Goal: Task Accomplishment & Management: Manage account settings

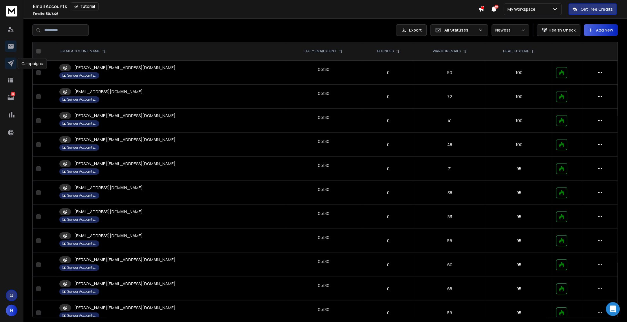
click at [11, 62] on icon at bounding box center [11, 63] width 6 height 6
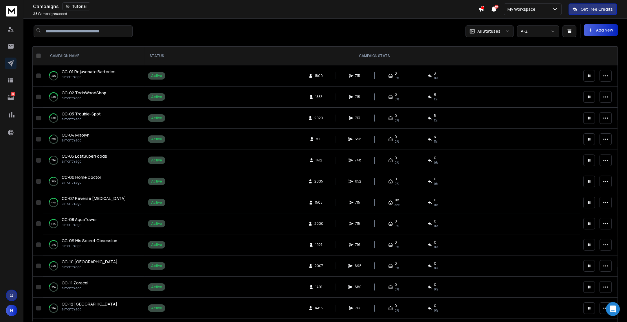
click at [85, 71] on span "CC-01 Rejuvenate Batteries" at bounding box center [89, 71] width 54 height 5
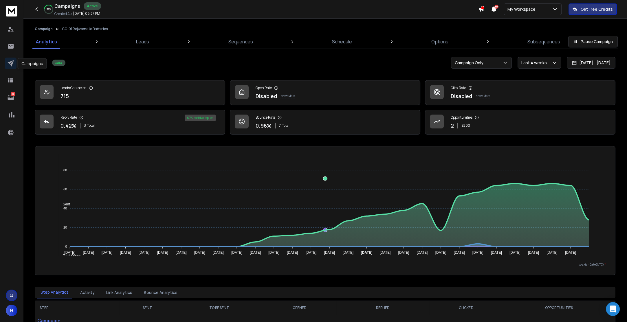
click at [10, 64] on icon at bounding box center [11, 63] width 6 height 6
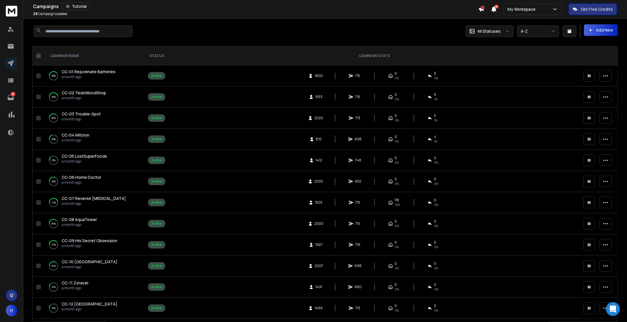
click at [88, 92] on span "CC-02 TedsWoodShop" at bounding box center [84, 92] width 45 height 5
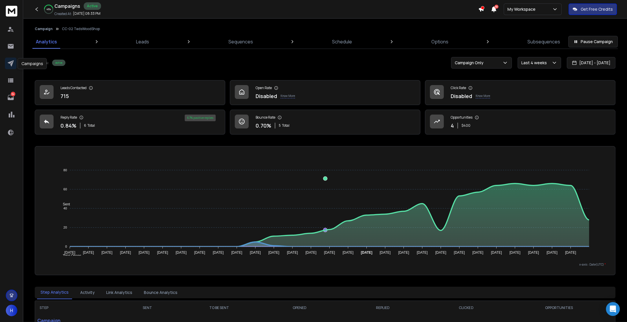
click at [9, 61] on icon at bounding box center [10, 63] width 7 height 7
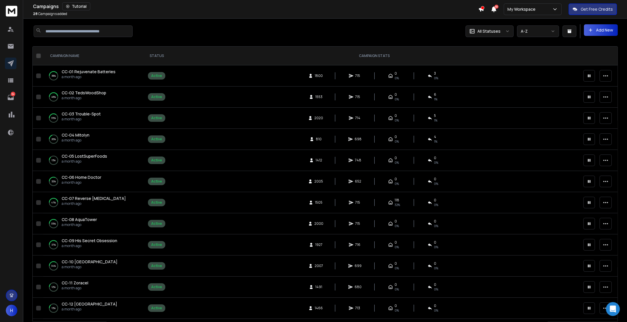
click at [81, 113] on span "CC-03 Trouble-Spot" at bounding box center [81, 113] width 39 height 5
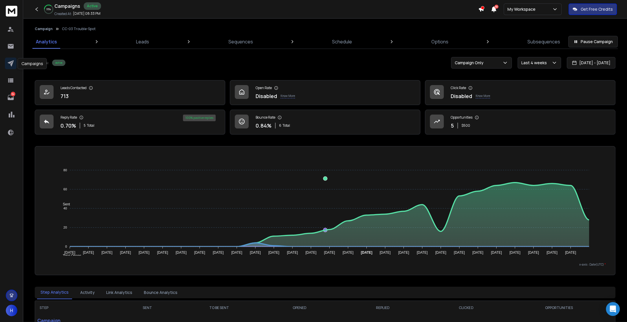
click at [11, 62] on icon at bounding box center [11, 63] width 6 height 6
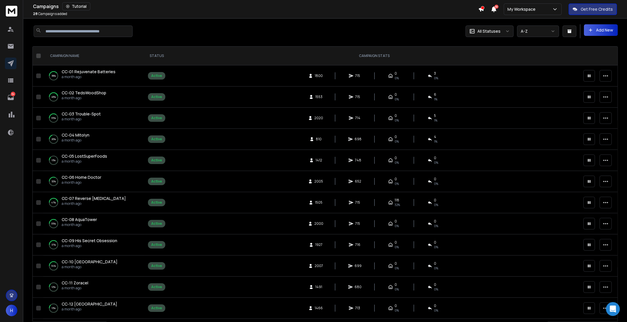
click at [77, 134] on span "CC-04 Mitolyn" at bounding box center [76, 134] width 28 height 5
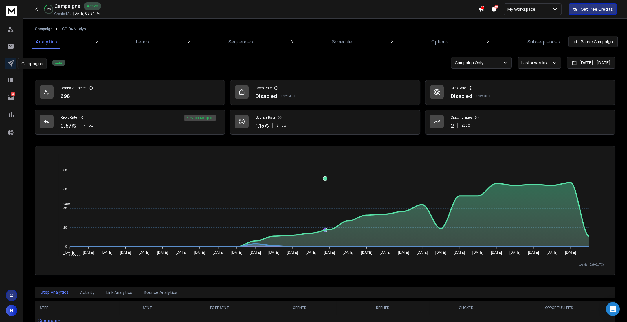
click at [9, 63] on icon at bounding box center [11, 63] width 6 height 6
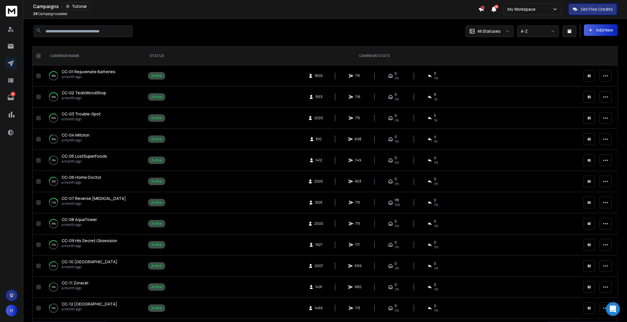
click at [78, 159] on p "a month ago" at bounding box center [84, 161] width 45 height 5
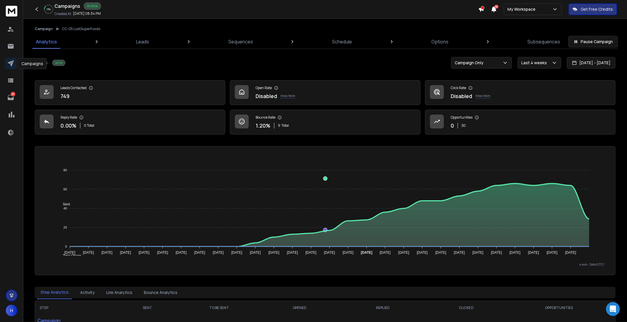
click at [9, 60] on icon at bounding box center [10, 63] width 7 height 7
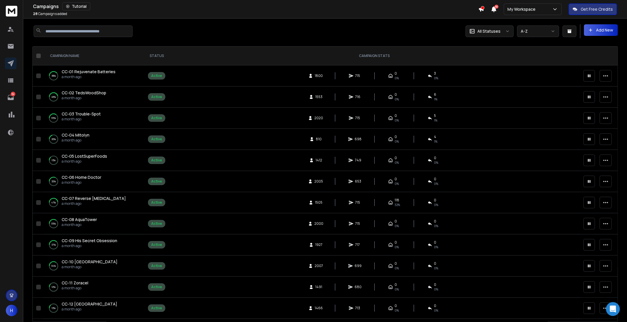
click at [84, 176] on span "CC-06 Home Doctor" at bounding box center [82, 177] width 40 height 5
click at [85, 176] on span "CC-06 Home Doctor" at bounding box center [82, 177] width 40 height 5
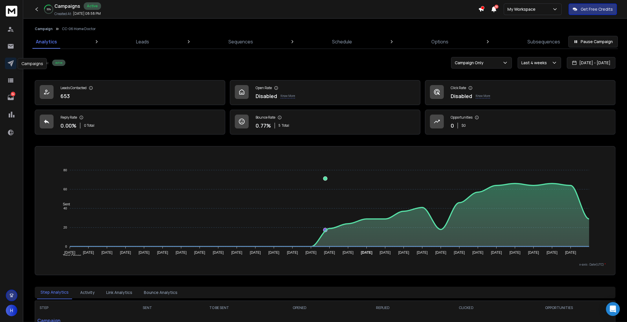
click at [10, 61] on icon at bounding box center [10, 63] width 7 height 7
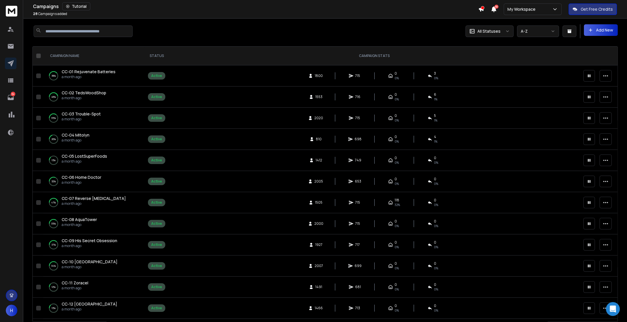
click at [89, 195] on td "47 % CC-07 Reverse Diabetes a month ago" at bounding box center [93, 202] width 101 height 21
click at [89, 196] on span "CC-07 Reverse [MEDICAL_DATA]" at bounding box center [94, 198] width 64 height 5
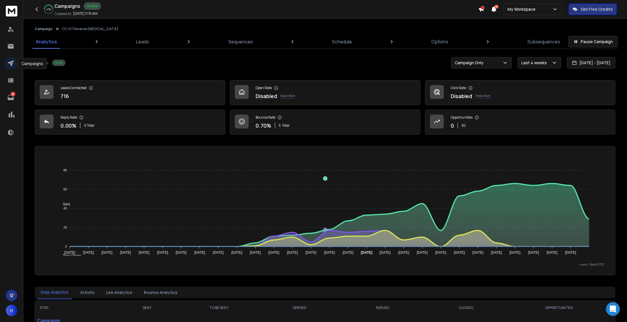
click at [11, 61] on icon at bounding box center [10, 63] width 7 height 7
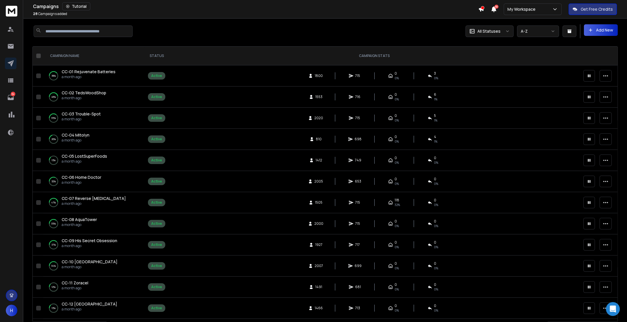
click at [84, 221] on span "CC-08 AquaTower" at bounding box center [79, 219] width 35 height 5
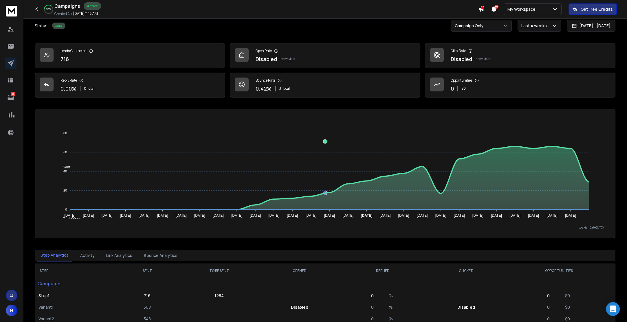
scroll to position [65, 0]
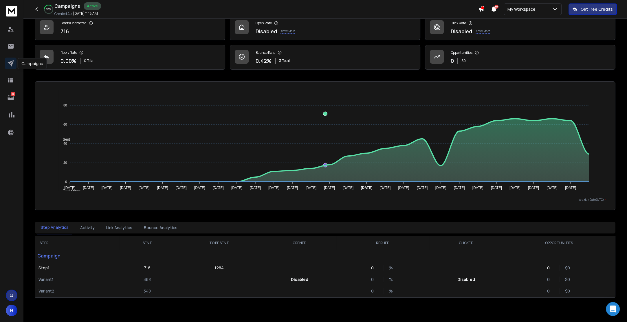
click at [11, 63] on icon at bounding box center [10, 63] width 7 height 7
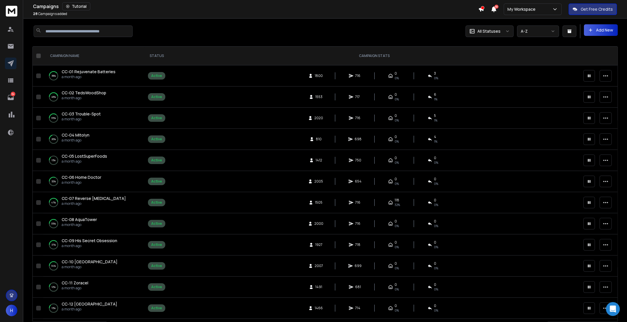
click at [85, 241] on span "CC-09 His Secret Obsession" at bounding box center [90, 240] width 56 height 5
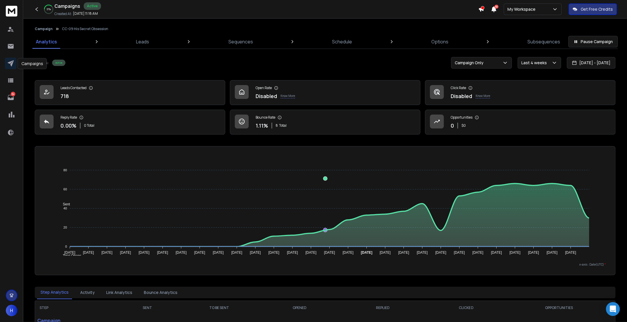
click at [12, 60] on icon at bounding box center [10, 63] width 7 height 7
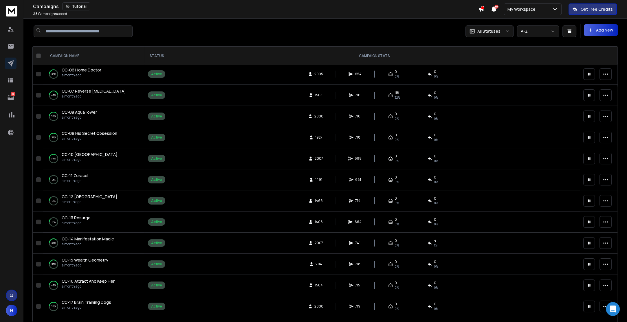
scroll to position [116, 0]
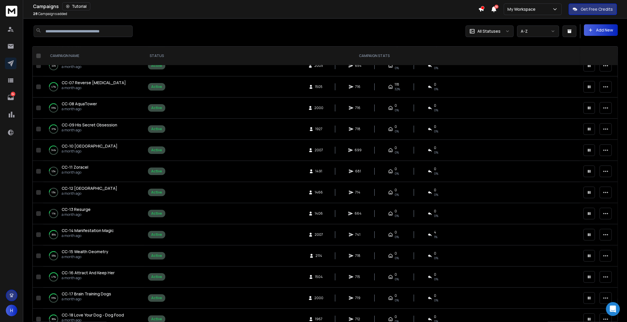
click at [76, 148] on span "CC-10 [GEOGRAPHIC_DATA]" at bounding box center [90, 145] width 56 height 5
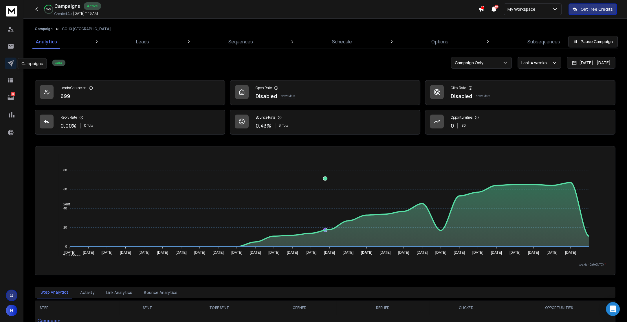
click at [11, 62] on icon at bounding box center [11, 63] width 6 height 6
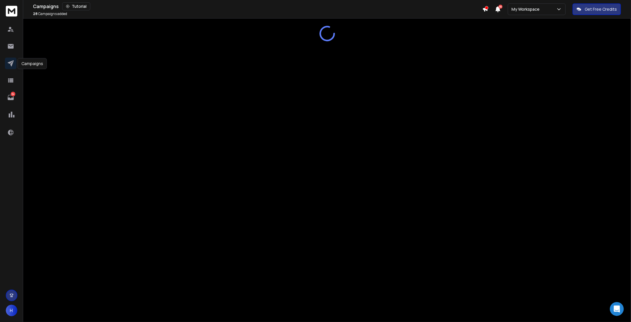
click at [11, 62] on icon at bounding box center [11, 63] width 6 height 6
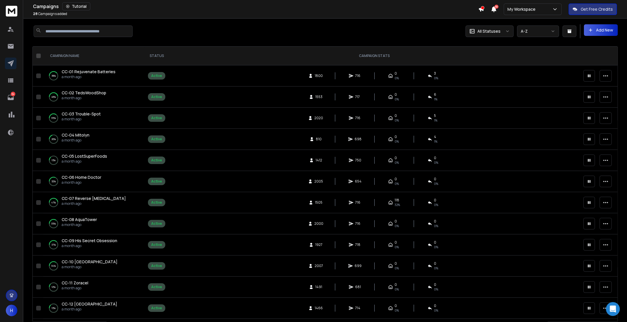
click at [72, 280] on span "CC-11 Zoracel" at bounding box center [75, 282] width 27 height 5
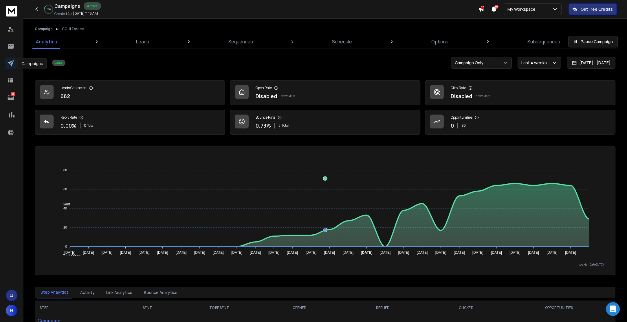
click at [10, 62] on icon at bounding box center [11, 63] width 6 height 6
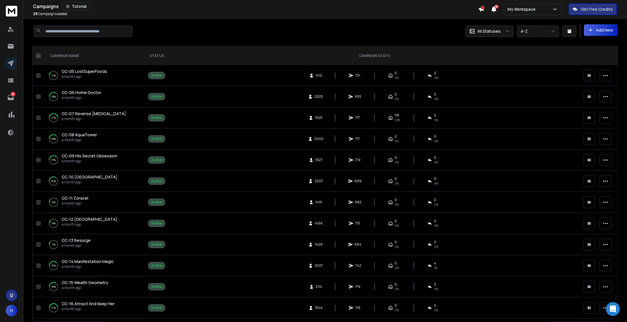
scroll to position [87, 0]
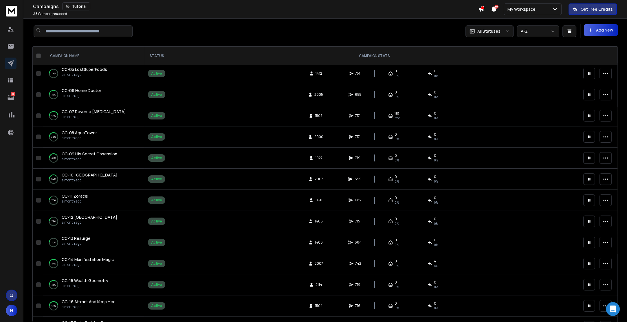
click at [84, 219] on span "CC-12 [GEOGRAPHIC_DATA]" at bounding box center [90, 216] width 56 height 5
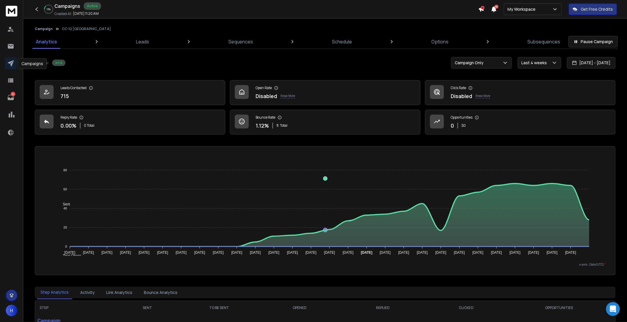
click at [10, 62] on icon at bounding box center [11, 63] width 6 height 6
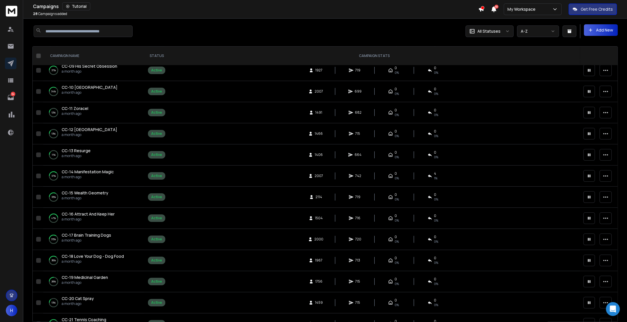
scroll to position [174, 0]
click at [82, 153] on span "CC-13 Resurge" at bounding box center [76, 151] width 29 height 5
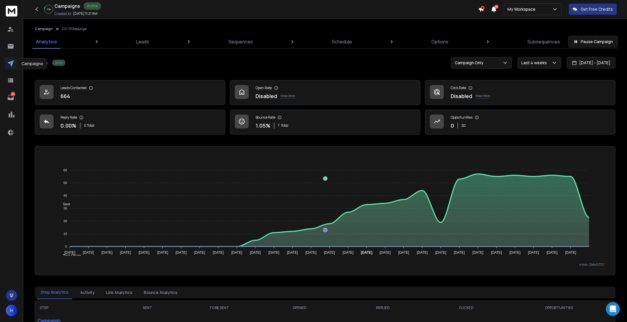
click at [11, 64] on icon at bounding box center [11, 63] width 6 height 6
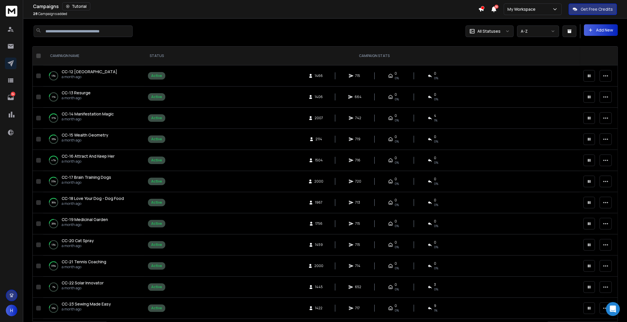
scroll to position [232, 0]
click at [80, 113] on span "CC-14 Manifestation Magic" at bounding box center [88, 114] width 52 height 5
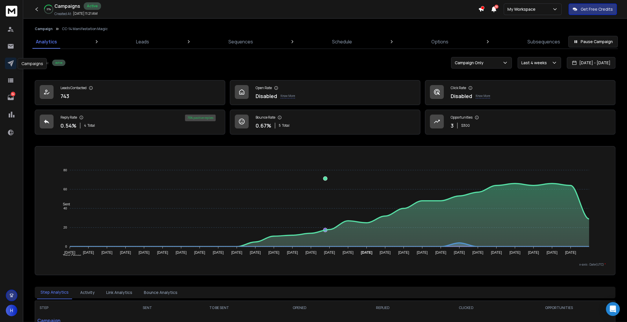
click at [5, 60] on link at bounding box center [11, 64] width 12 height 12
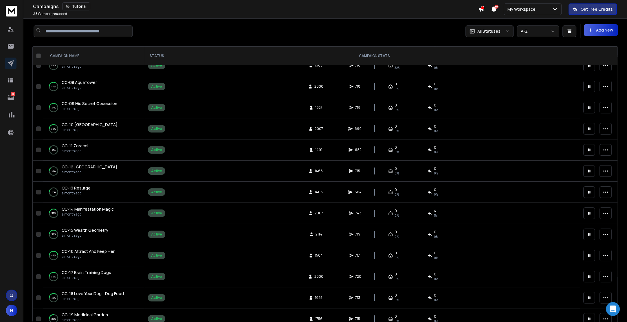
scroll to position [174, 0]
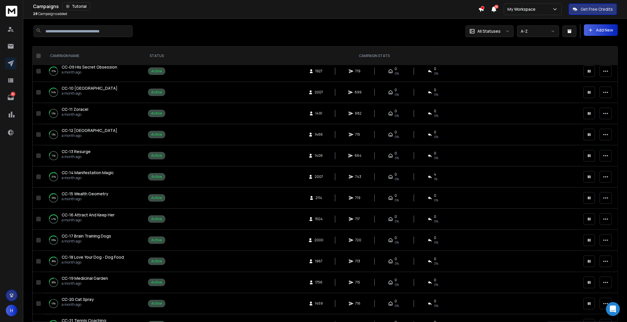
click at [84, 195] on span "CC-15 Wealth Geometry" at bounding box center [85, 193] width 47 height 5
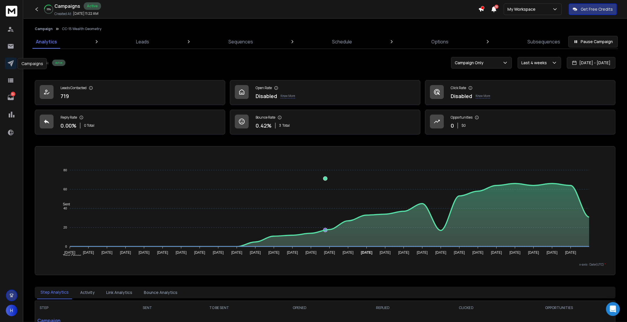
click at [11, 58] on link at bounding box center [11, 64] width 12 height 12
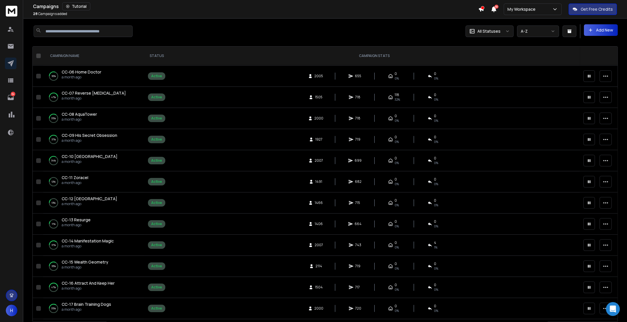
scroll to position [116, 0]
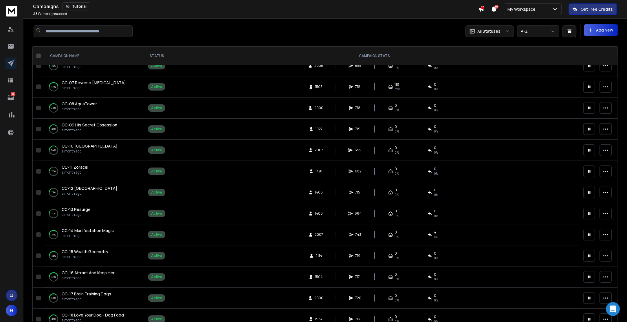
click at [79, 271] on span "CC-16 Attract And Keep Her" at bounding box center [88, 272] width 53 height 5
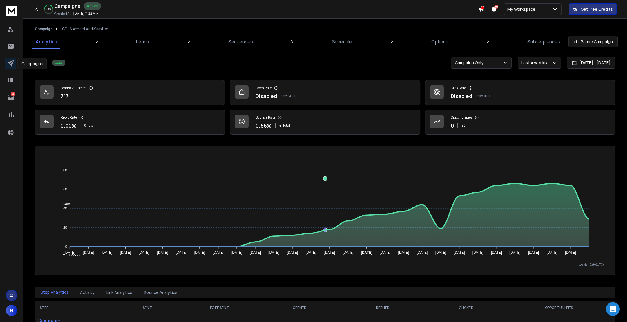
click at [10, 63] on icon at bounding box center [11, 63] width 6 height 6
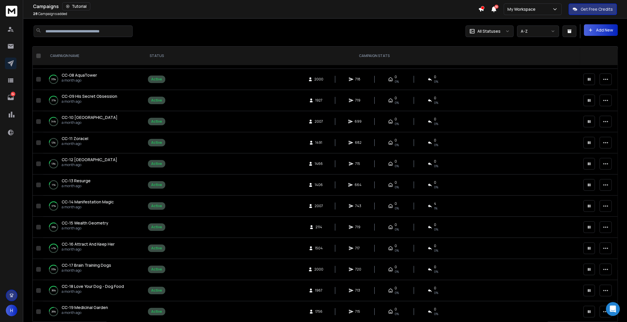
scroll to position [145, 0]
click at [77, 262] on span "CC-17 Brain Training Dogs" at bounding box center [86, 264] width 49 height 5
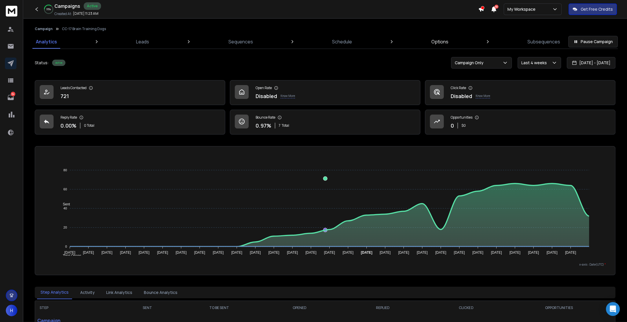
click at [440, 43] on p "Options" at bounding box center [439, 41] width 17 height 7
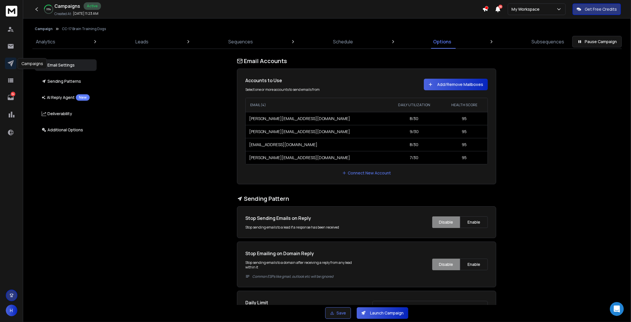
click at [11, 65] on icon at bounding box center [11, 63] width 6 height 6
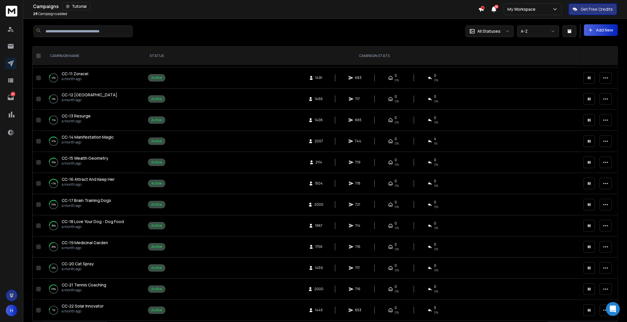
scroll to position [232, 0]
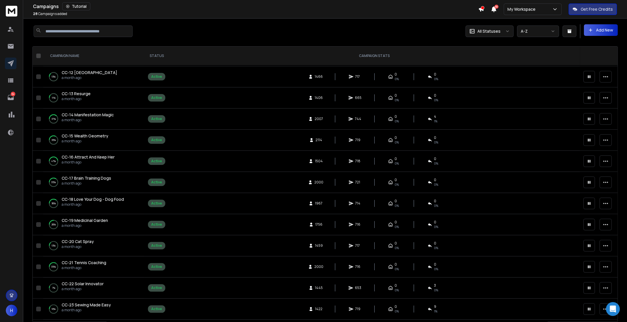
click at [77, 200] on span "CC-18 Love Your Dog - Dog Food" at bounding box center [93, 199] width 62 height 5
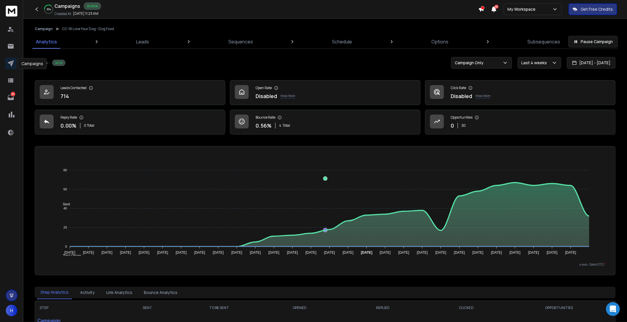
click at [11, 63] on icon at bounding box center [10, 63] width 7 height 7
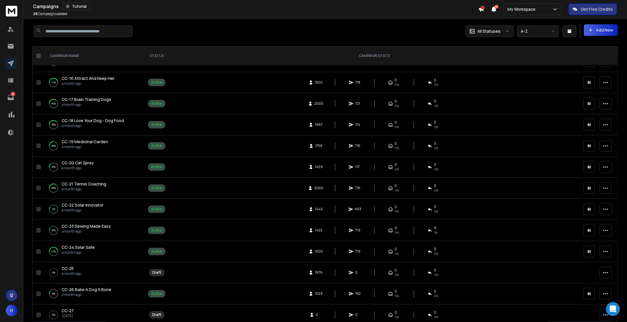
scroll to position [338, 0]
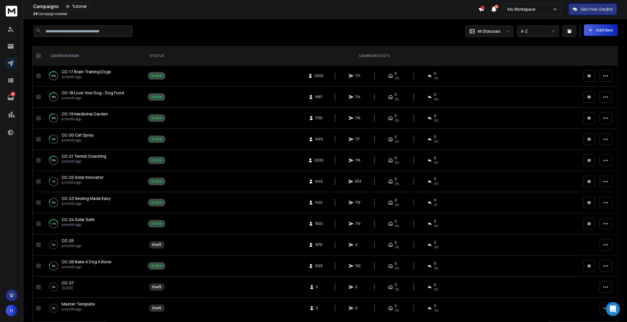
click at [81, 115] on span "CC-19 Medicinal Garden" at bounding box center [85, 113] width 46 height 5
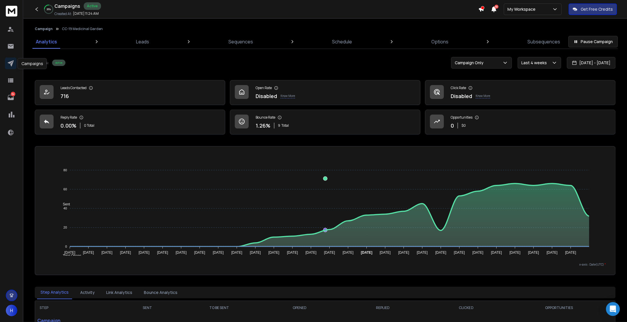
click at [7, 62] on icon at bounding box center [10, 63] width 7 height 7
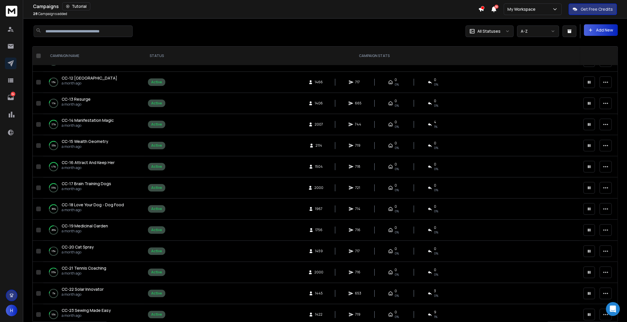
scroll to position [232, 0]
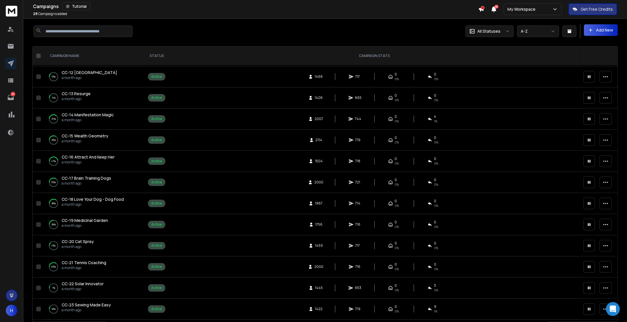
click at [77, 242] on span "CC-20 Cat Spray" at bounding box center [78, 241] width 32 height 5
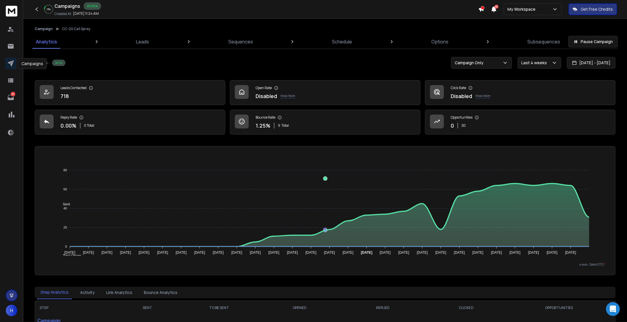
click at [12, 64] on icon at bounding box center [11, 63] width 6 height 6
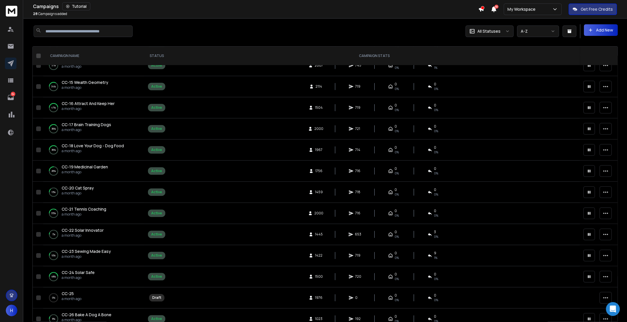
scroll to position [338, 0]
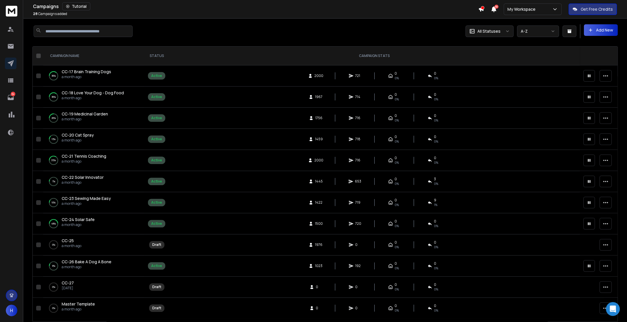
click at [85, 159] on p "a month ago" at bounding box center [84, 161] width 45 height 5
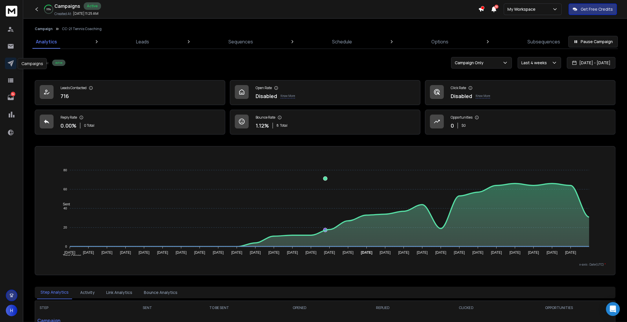
click at [12, 61] on icon at bounding box center [11, 63] width 6 height 6
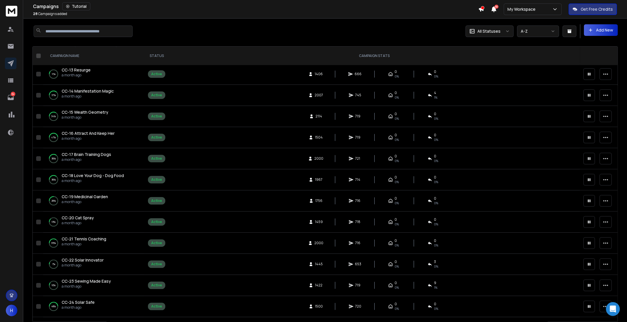
scroll to position [261, 0]
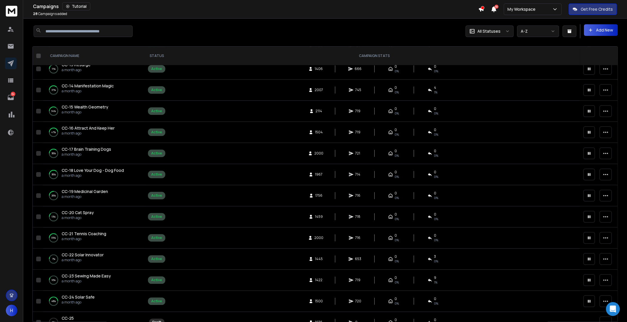
click at [73, 252] on span "CC-22 Solar Innovator" at bounding box center [83, 254] width 42 height 5
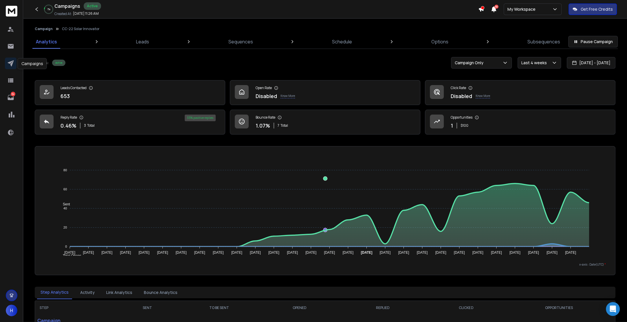
click at [11, 63] on icon at bounding box center [10, 63] width 7 height 7
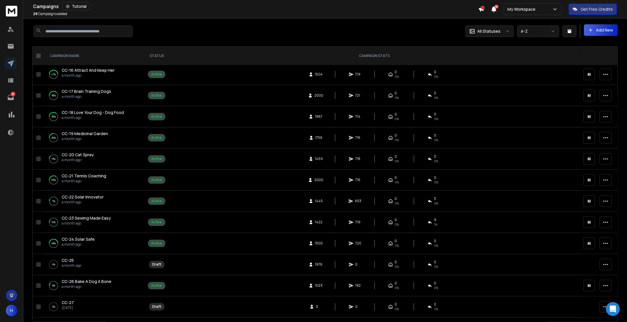
scroll to position [338, 0]
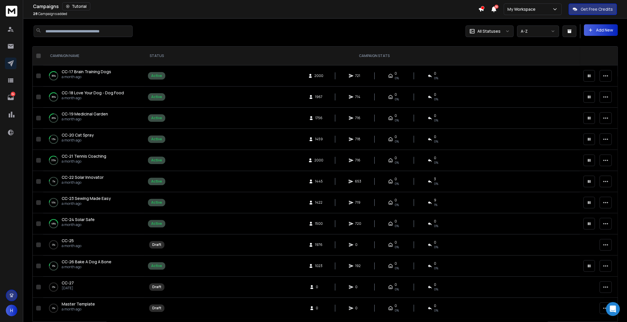
click at [77, 196] on span "CC-23 Sewing Made Easy" at bounding box center [86, 198] width 49 height 5
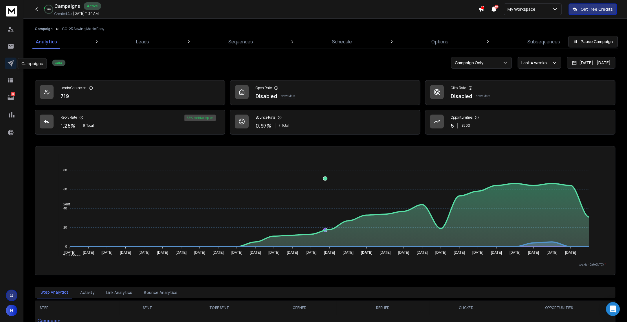
click at [9, 64] on icon at bounding box center [10, 63] width 7 height 7
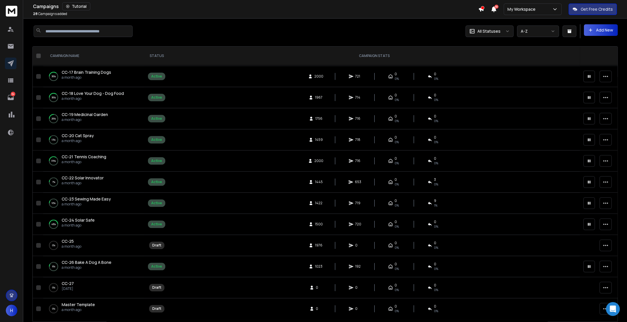
scroll to position [338, 0]
click at [82, 217] on span "CC-24 Solar Safe" at bounding box center [78, 219] width 33 height 5
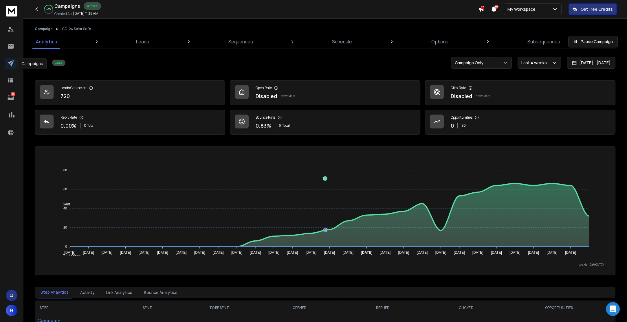
click at [9, 64] on icon at bounding box center [10, 63] width 7 height 7
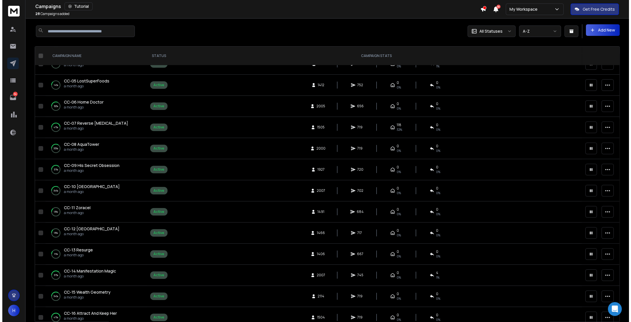
scroll to position [338, 0]
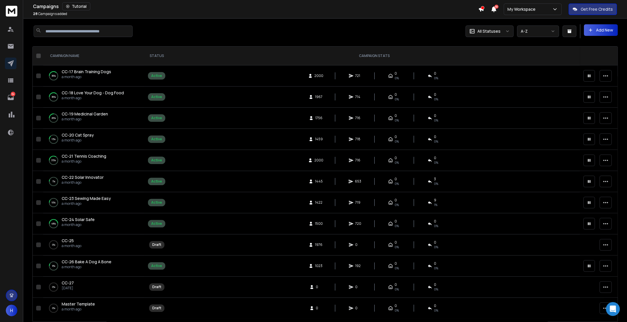
click at [86, 259] on span "CC-26 Bake A Dog A Bone" at bounding box center [87, 261] width 50 height 5
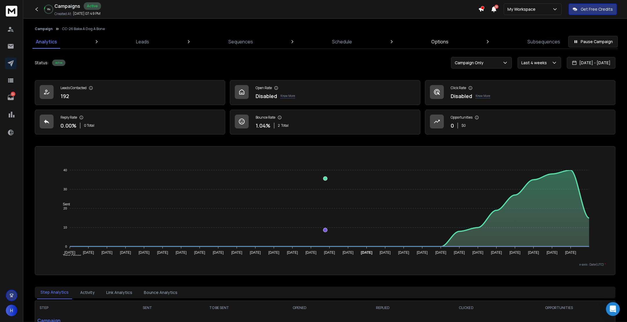
click at [445, 41] on p "Options" at bounding box center [439, 41] width 17 height 7
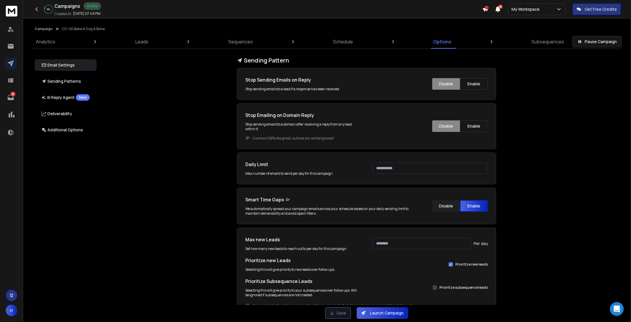
scroll to position [145, 0]
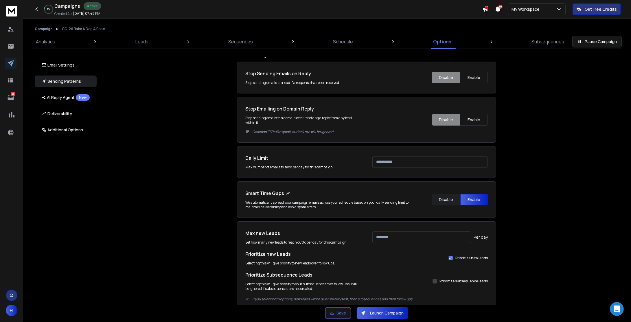
drag, startPoint x: 382, startPoint y: 160, endPoint x: 354, endPoint y: 160, distance: 28.4
click at [354, 160] on div "Daily Limit Max number of emails to send per day for this campaign **" at bounding box center [366, 162] width 243 height 15
type input "**"
drag, startPoint x: 380, startPoint y: 236, endPoint x: 357, endPoint y: 232, distance: 22.8
click at [357, 232] on div "Max new Leads Set how many new leads to reach out to per day for this campaign …" at bounding box center [366, 237] width 243 height 15
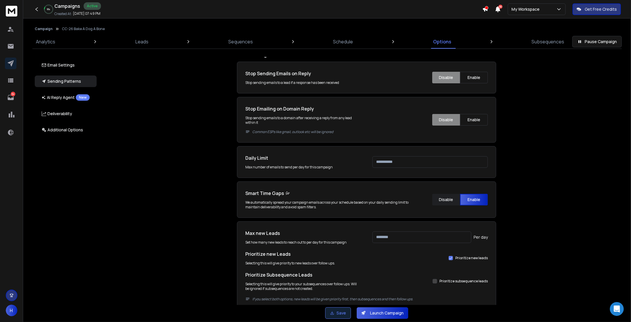
type input "**"
click at [340, 312] on button "Save" at bounding box center [338, 313] width 26 height 12
click at [375, 313] on button "Launch Campaign" at bounding box center [383, 313] width 52 height 12
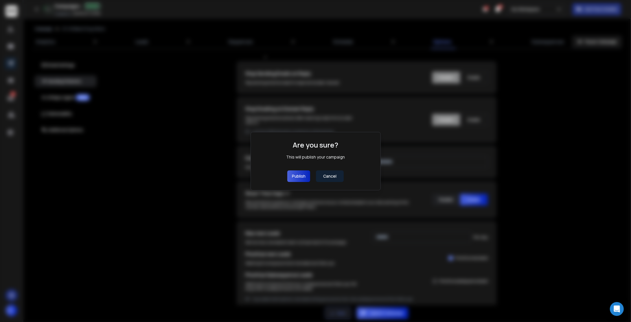
click at [299, 173] on button "Publish" at bounding box center [298, 176] width 23 height 12
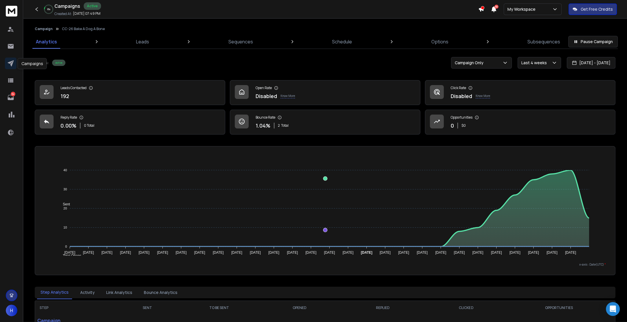
click at [11, 65] on icon at bounding box center [11, 63] width 6 height 6
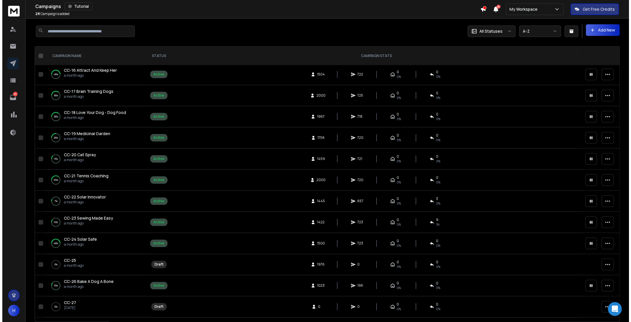
scroll to position [338, 0]
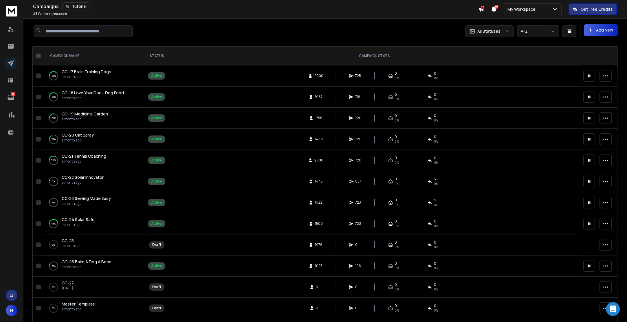
click at [89, 112] on span "CC-19 Medicinal Garden" at bounding box center [85, 113] width 46 height 5
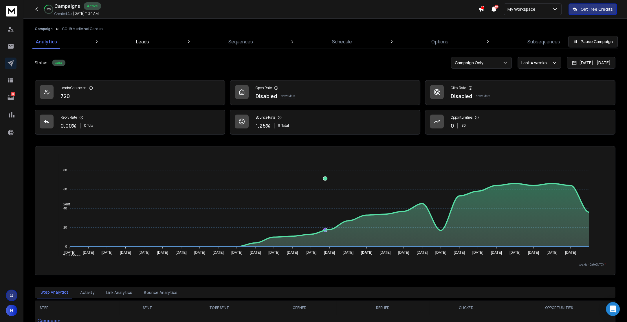
click at [144, 39] on p "Leads" at bounding box center [142, 41] width 13 height 7
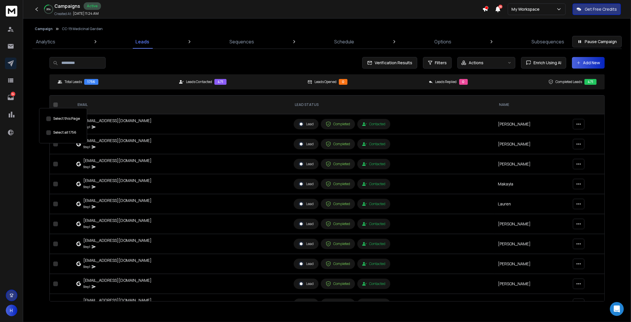
click at [50, 133] on button "Select this Page" at bounding box center [48, 133] width 5 height 5
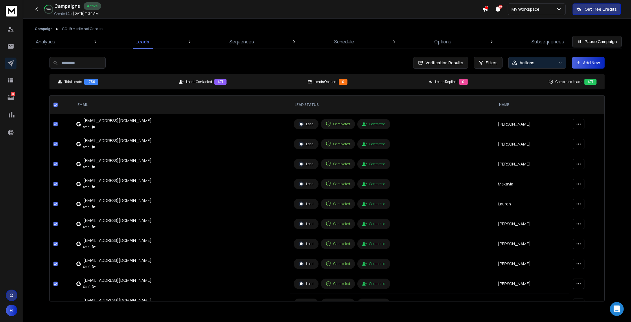
click at [538, 64] on div "Actions" at bounding box center [534, 63] width 44 height 6
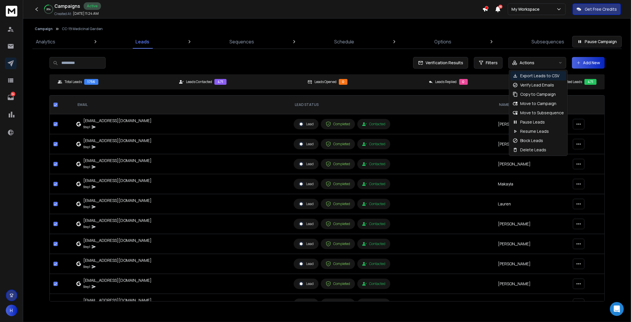
click at [534, 74] on p "Export Leads to CSV" at bounding box center [539, 76] width 39 height 6
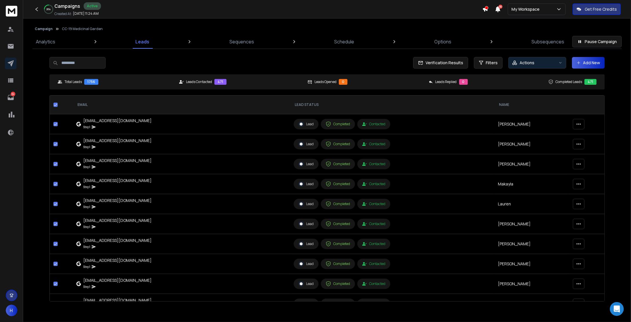
click at [530, 63] on p "Actions" at bounding box center [527, 63] width 15 height 6
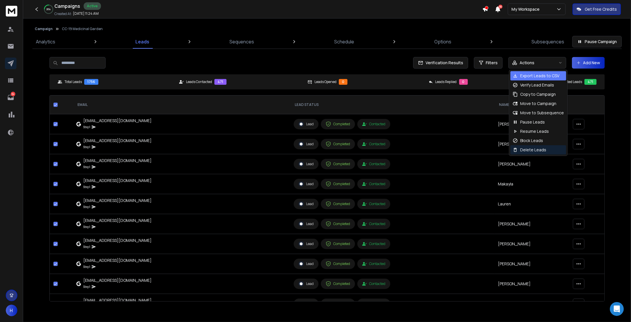
click at [531, 148] on p "Delete Leads" at bounding box center [533, 150] width 26 height 6
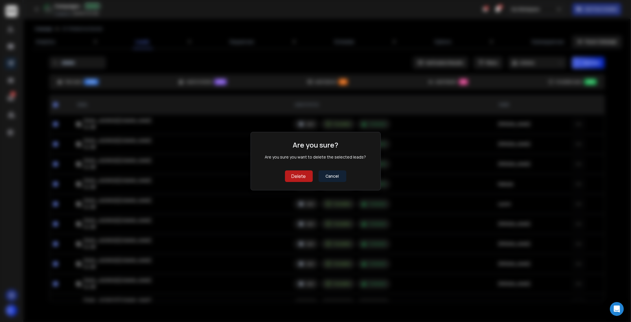
click at [302, 174] on button "Delete" at bounding box center [299, 176] width 28 height 12
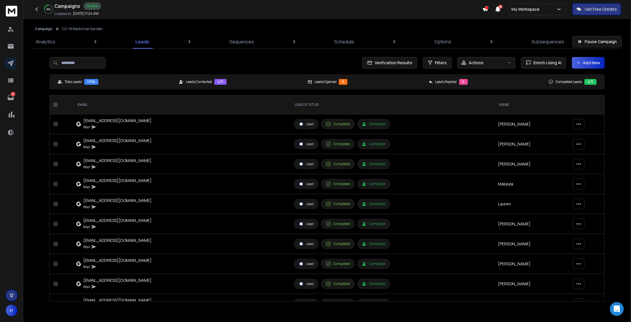
click at [146, 43] on p "Leads" at bounding box center [142, 41] width 14 height 7
click at [142, 40] on p "Leads" at bounding box center [142, 41] width 14 height 7
click at [142, 41] on p "Leads" at bounding box center [142, 41] width 14 height 7
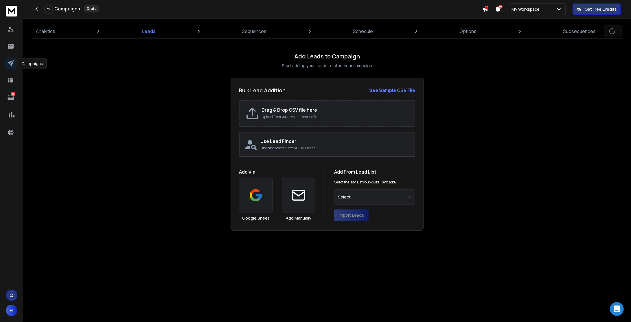
click at [11, 64] on icon at bounding box center [11, 63] width 6 height 6
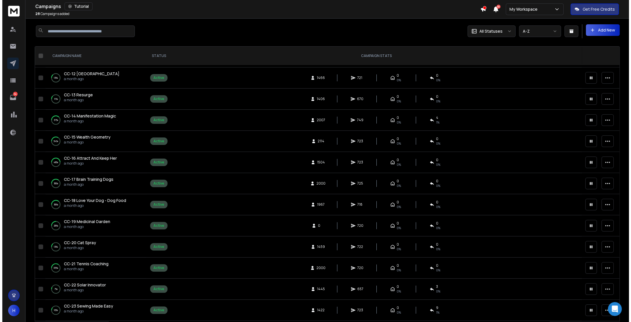
scroll to position [232, 0]
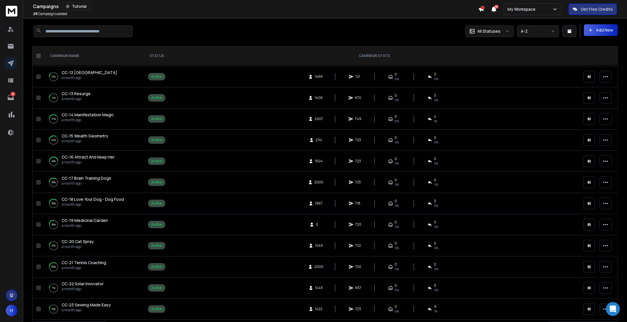
click at [79, 220] on span "CC-19 Medicinal Garden" at bounding box center [85, 220] width 46 height 5
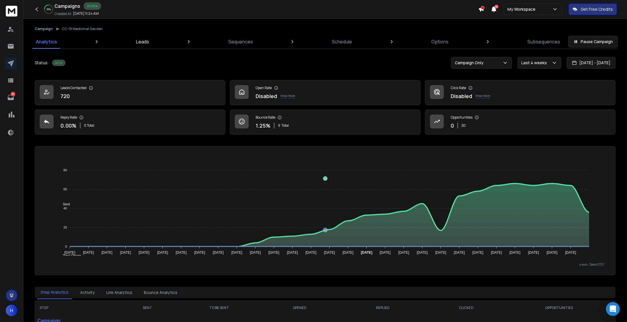
click at [143, 42] on p "Leads" at bounding box center [142, 41] width 13 height 7
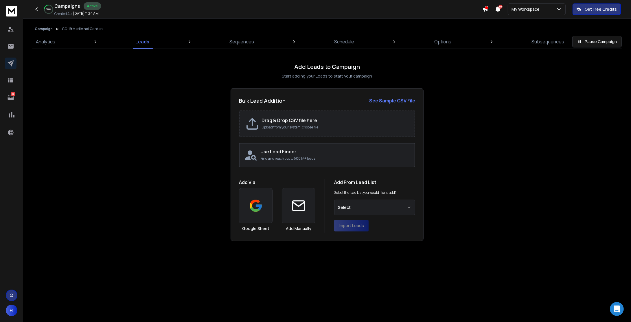
click at [314, 123] on h2 "Drag & Drop CSV file here" at bounding box center [335, 120] width 147 height 7
type input "**********"
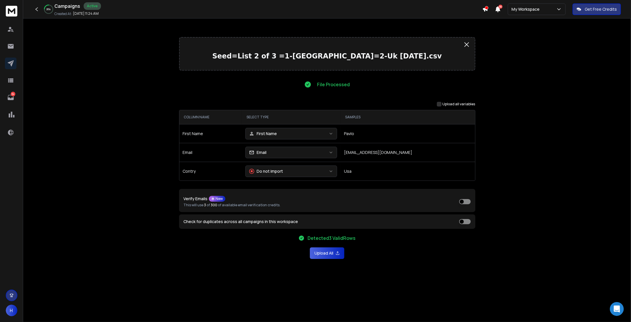
click at [331, 253] on button "Upload All" at bounding box center [327, 253] width 34 height 12
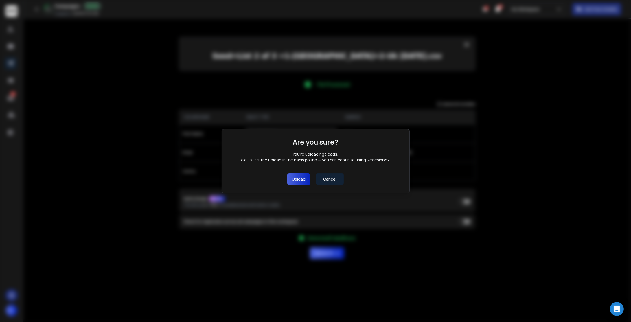
click at [297, 176] on button "Upload" at bounding box center [298, 179] width 23 height 12
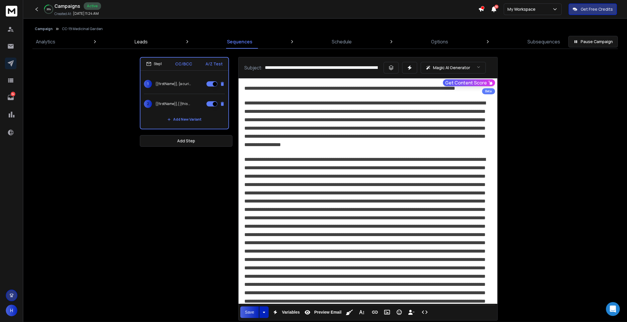
click at [142, 41] on p "Leads" at bounding box center [141, 41] width 13 height 7
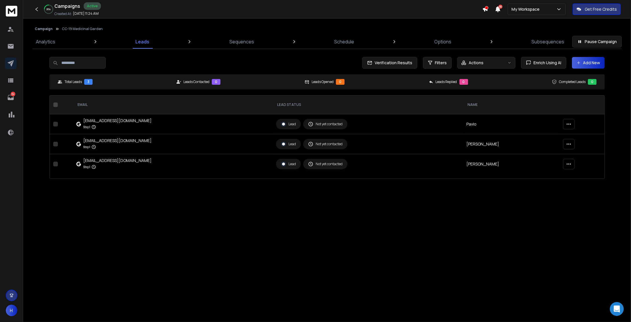
click at [588, 59] on button "Add New" at bounding box center [588, 63] width 33 height 12
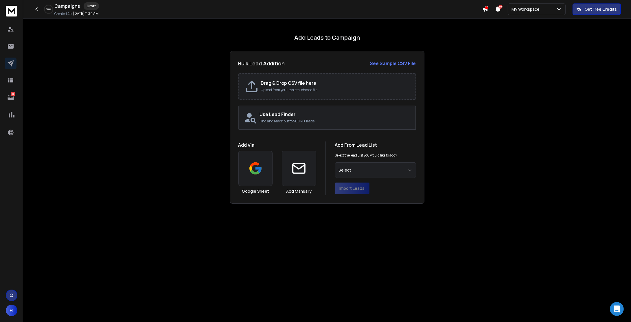
click at [318, 88] on p "Upload from your system, choose file" at bounding box center [335, 90] width 149 height 5
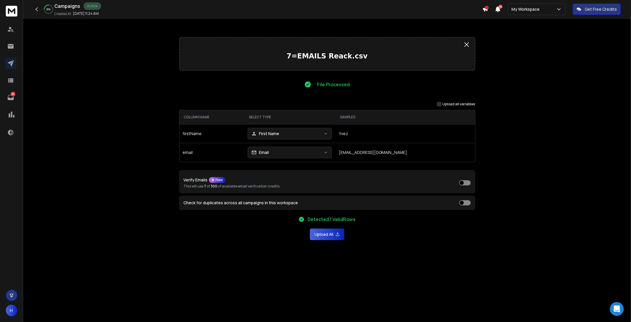
click at [333, 233] on button "Upload All" at bounding box center [327, 235] width 34 height 12
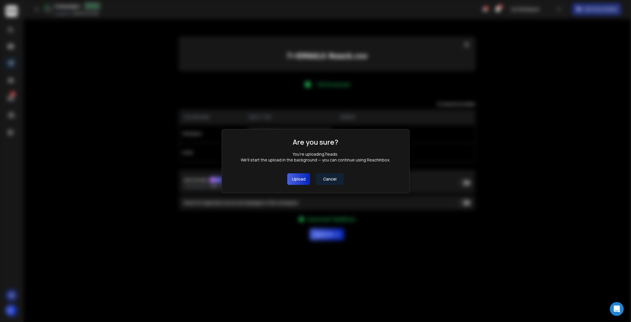
click at [302, 177] on button "Upload" at bounding box center [298, 179] width 23 height 12
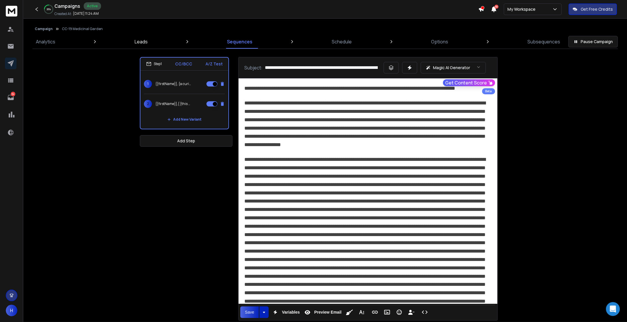
click at [142, 42] on p "Leads" at bounding box center [141, 41] width 13 height 7
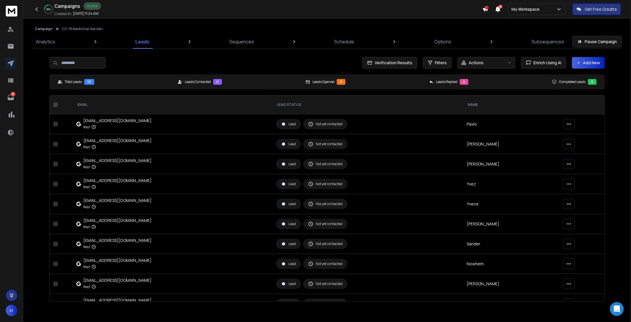
click at [586, 61] on button "Add New" at bounding box center [588, 63] width 33 height 12
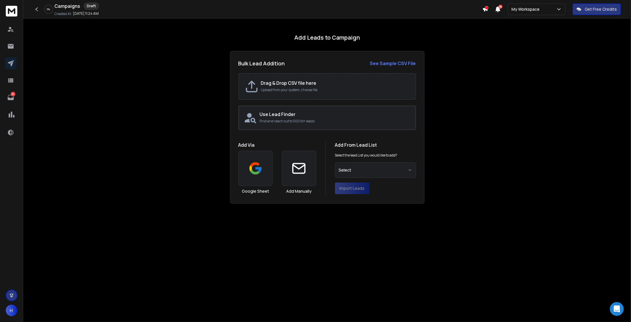
click at [310, 86] on h2 "Drag & Drop CSV file here" at bounding box center [335, 83] width 149 height 7
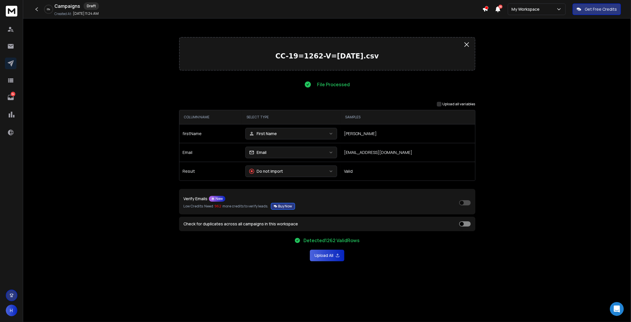
click at [330, 253] on button "Upload All" at bounding box center [327, 256] width 34 height 12
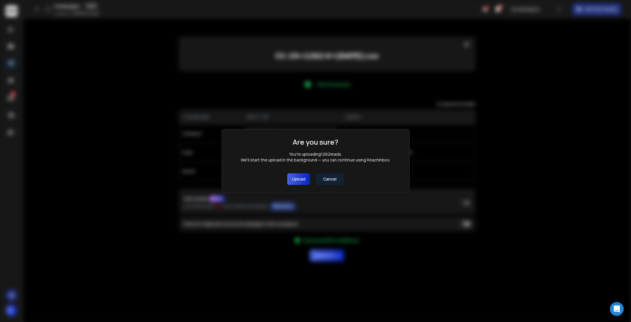
click at [303, 179] on button "Upload" at bounding box center [298, 179] width 23 height 12
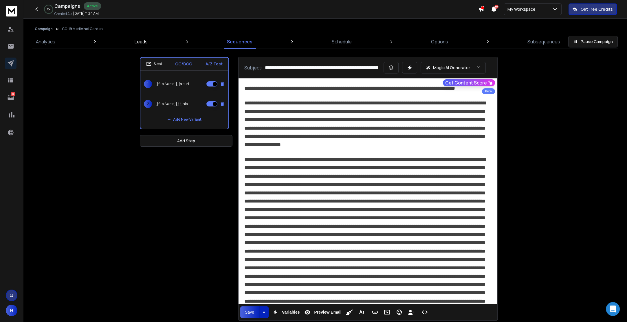
click at [144, 42] on p "Leads" at bounding box center [141, 41] width 13 height 7
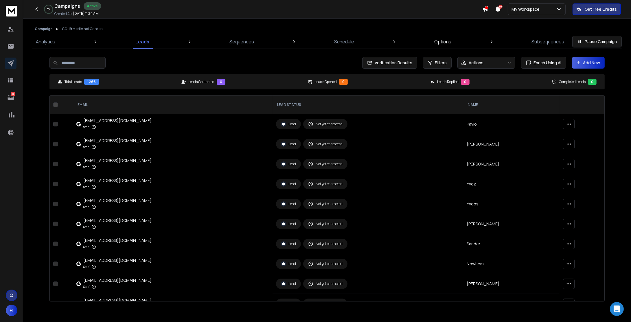
click at [444, 42] on p "Options" at bounding box center [442, 41] width 17 height 7
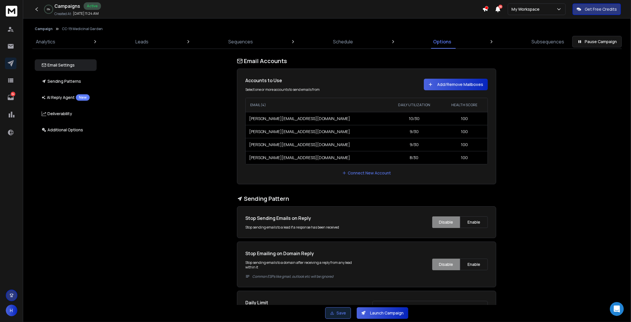
click at [341, 313] on button "Save" at bounding box center [338, 313] width 26 height 12
click at [383, 311] on button "Launch Campaign" at bounding box center [383, 313] width 52 height 12
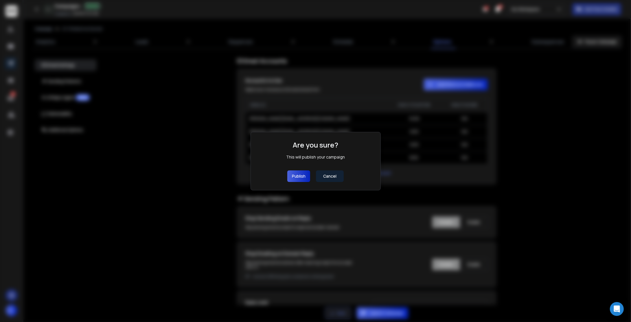
click at [296, 174] on button "Publish" at bounding box center [298, 176] width 23 height 12
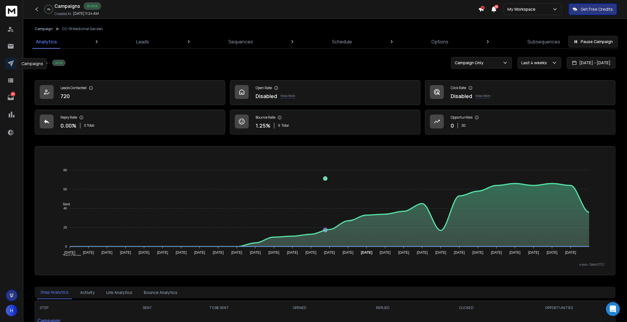
click at [11, 62] on icon at bounding box center [11, 63] width 6 height 6
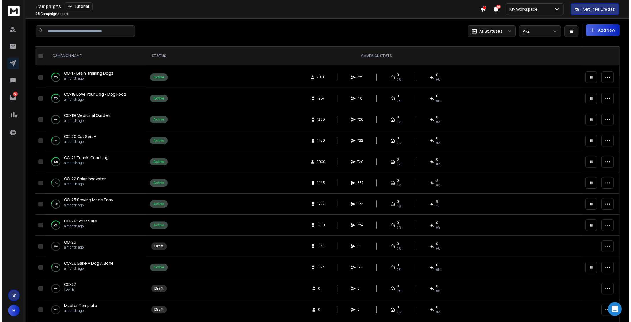
scroll to position [338, 0]
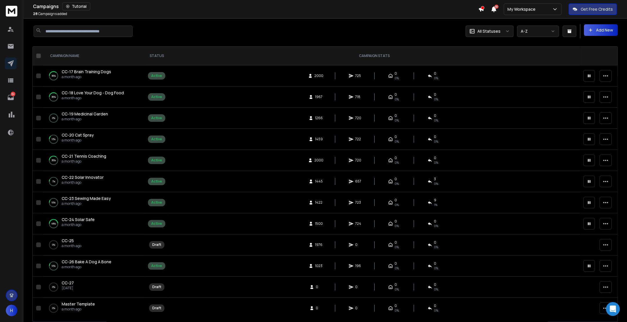
click at [74, 156] on span "CC-21 Tennis Coaching" at bounding box center [84, 155] width 45 height 5
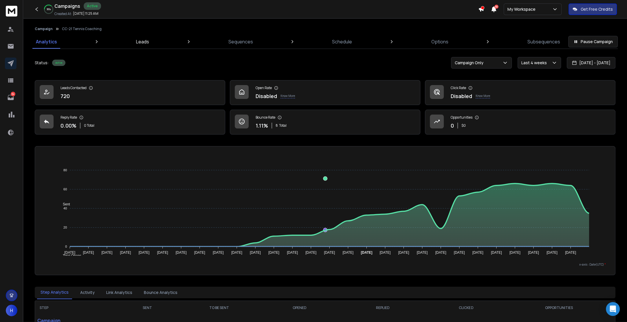
click at [143, 44] on p "Leads" at bounding box center [142, 41] width 13 height 7
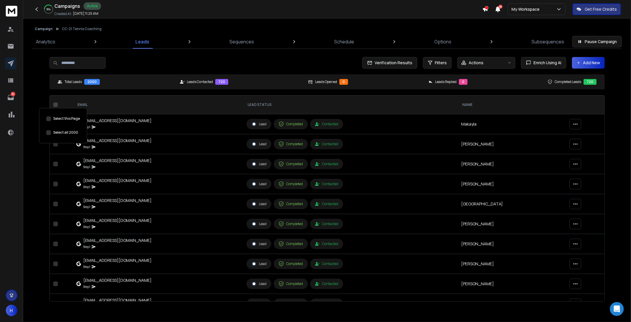
click at [49, 131] on button "Select this Page" at bounding box center [48, 133] width 5 height 5
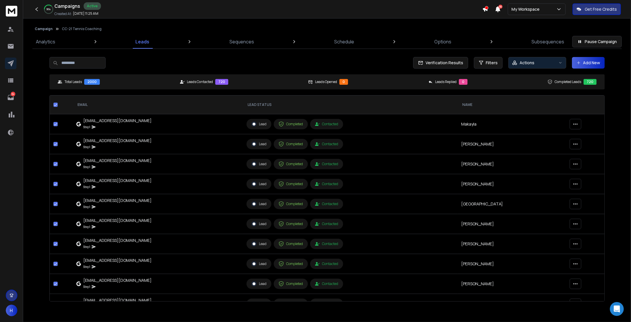
click at [525, 62] on p "Actions" at bounding box center [527, 63] width 15 height 6
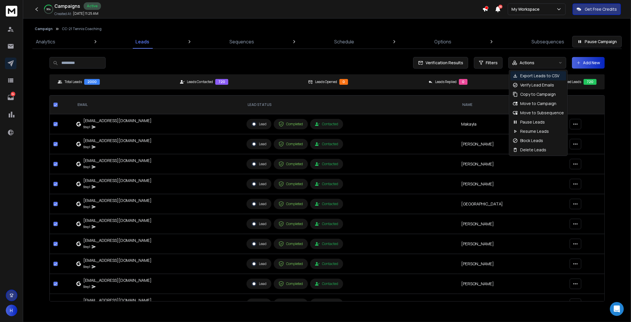
click at [524, 73] on p "Export Leads to CSV" at bounding box center [539, 76] width 39 height 6
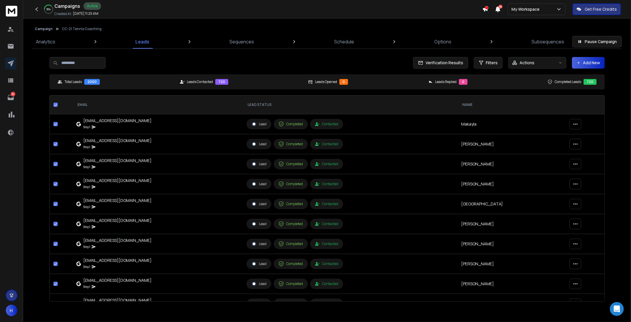
click at [487, 81] on div "Total Leads 2000 Leads Contacted 720 Leads Opened 0 Leads Replied 0 Completed L…" at bounding box center [326, 81] width 555 height 15
click at [537, 63] on div "Actions" at bounding box center [534, 63] width 44 height 6
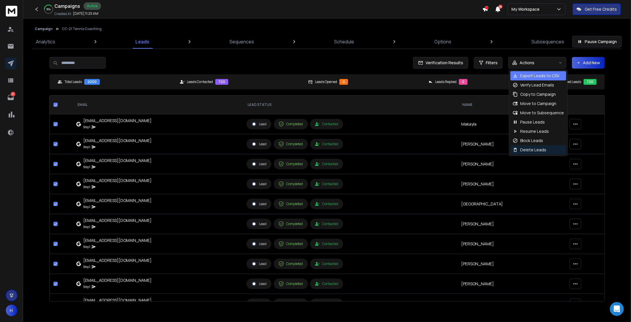
click at [528, 148] on p "Delete Leads" at bounding box center [533, 150] width 26 height 6
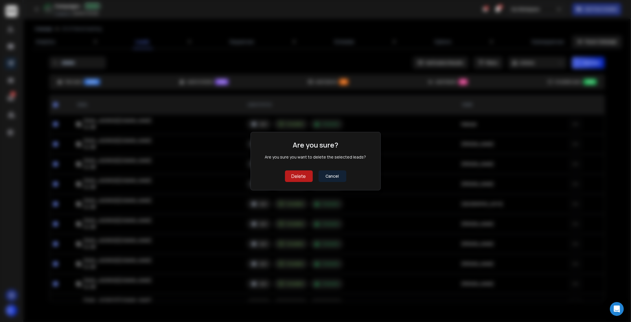
click at [301, 174] on button "Delete" at bounding box center [299, 176] width 28 height 12
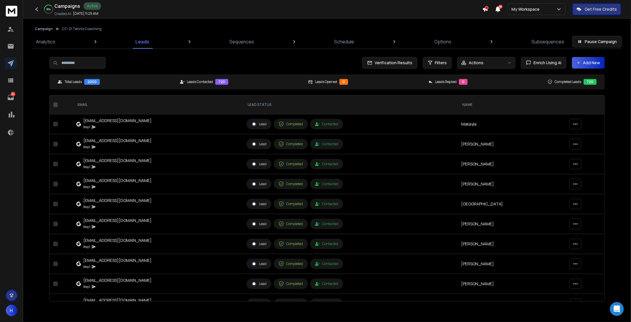
click at [142, 40] on p "Leads" at bounding box center [142, 41] width 14 height 7
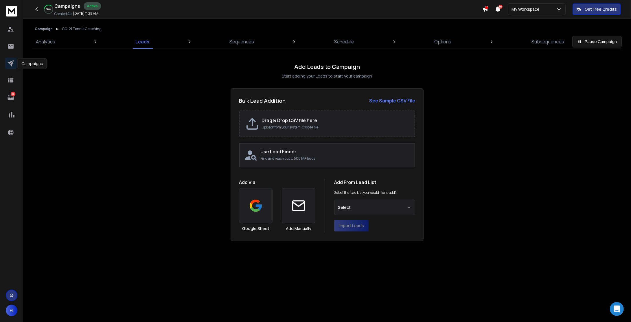
click at [9, 64] on icon at bounding box center [11, 63] width 6 height 6
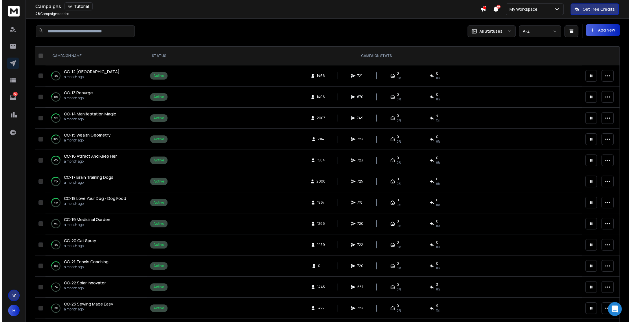
scroll to position [261, 0]
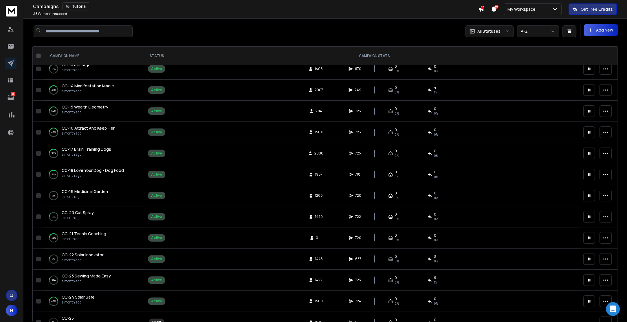
click at [78, 233] on span "CC-21 Tennis Coaching" at bounding box center [84, 233] width 45 height 5
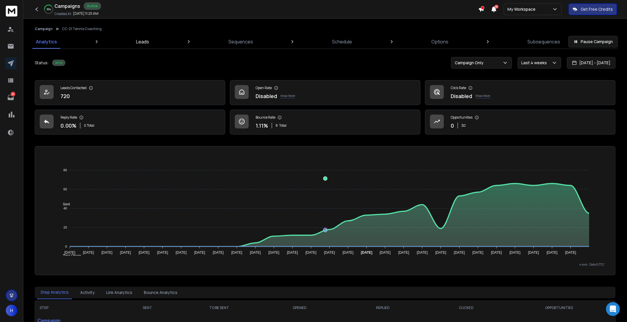
click at [143, 42] on p "Leads" at bounding box center [142, 41] width 13 height 7
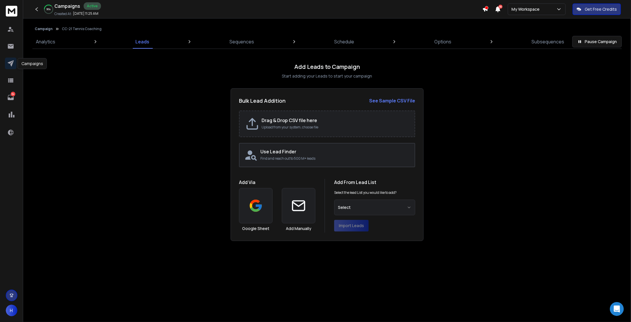
click at [11, 62] on icon at bounding box center [11, 63] width 6 height 6
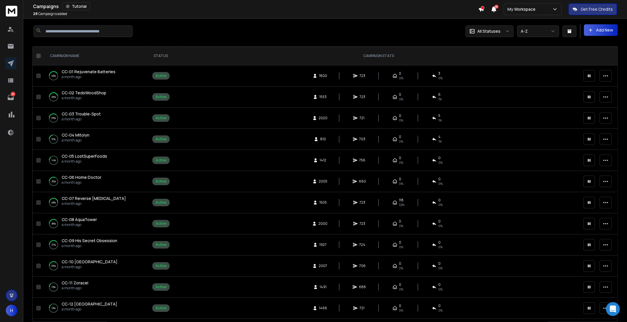
click at [89, 241] on span "CC-09 His Secret Obsession" at bounding box center [90, 240] width 56 height 5
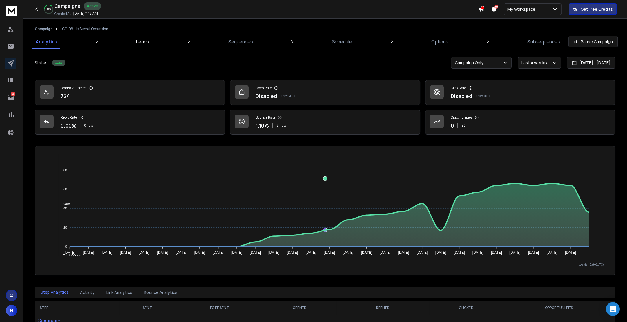
click at [141, 40] on p "Leads" at bounding box center [142, 41] width 13 height 7
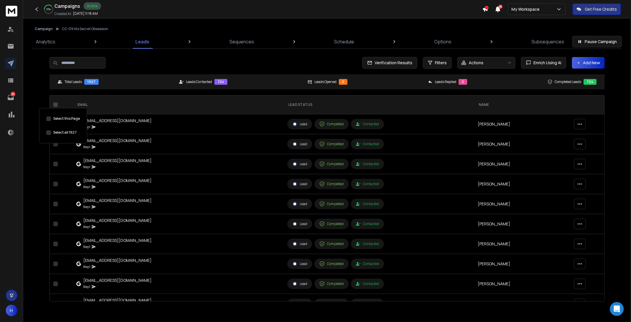
click at [49, 133] on button "Select this Page" at bounding box center [48, 133] width 5 height 5
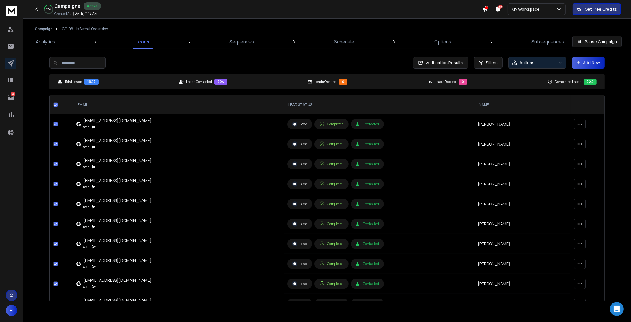
click at [542, 64] on div "Actions" at bounding box center [534, 63] width 44 height 6
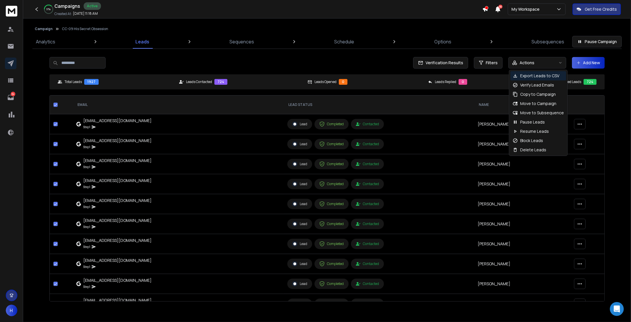
click at [535, 76] on p "Export Leads to CSV" at bounding box center [539, 76] width 39 height 6
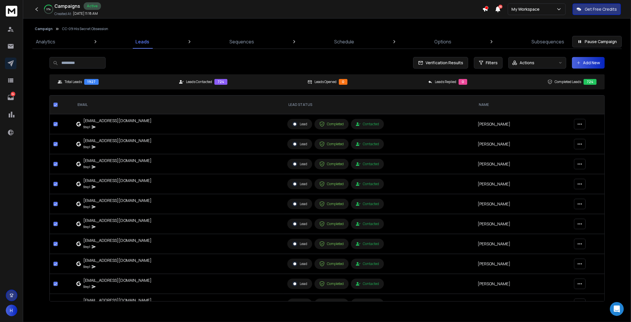
click at [498, 81] on div "Total Leads 1927 Leads Contacted 724 Leads Opened 0 Leads Replied 0 Completed L…" at bounding box center [326, 81] width 555 height 15
click at [532, 61] on p "Actions" at bounding box center [527, 63] width 15 height 6
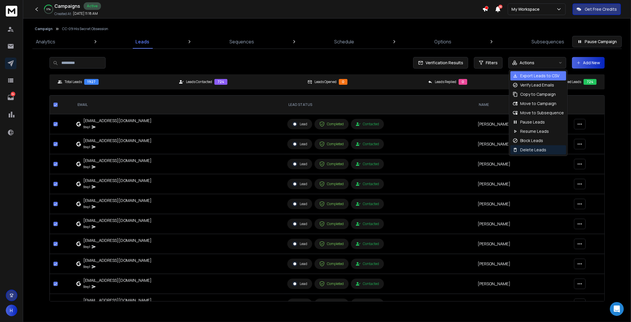
click at [533, 148] on p "Delete Leads" at bounding box center [533, 150] width 26 height 6
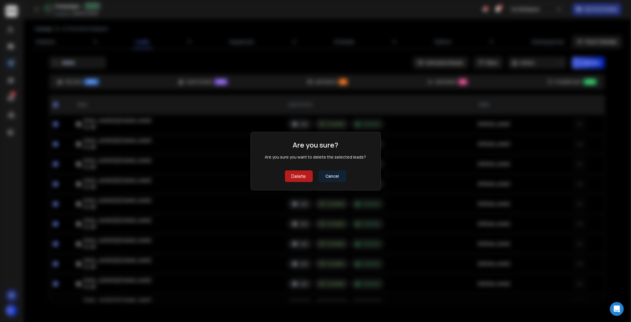
click at [297, 174] on button "Delete" at bounding box center [299, 176] width 28 height 12
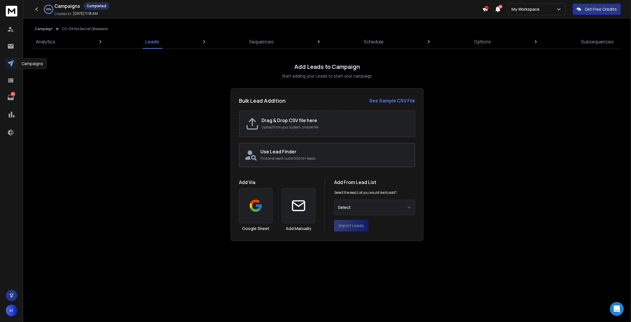
click at [14, 63] on icon at bounding box center [10, 63] width 7 height 7
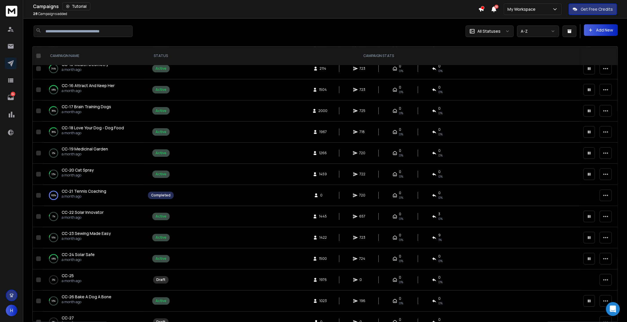
scroll to position [318, 0]
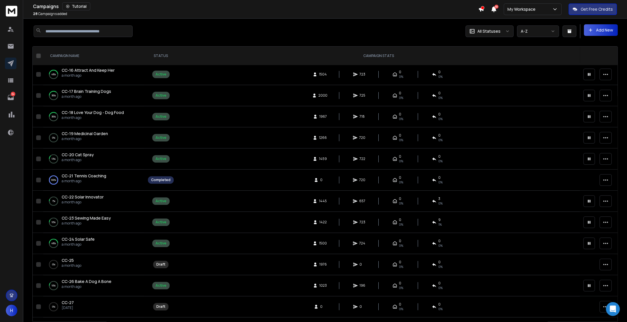
click at [86, 177] on span "CC-21 Tennis Coaching" at bounding box center [84, 175] width 45 height 5
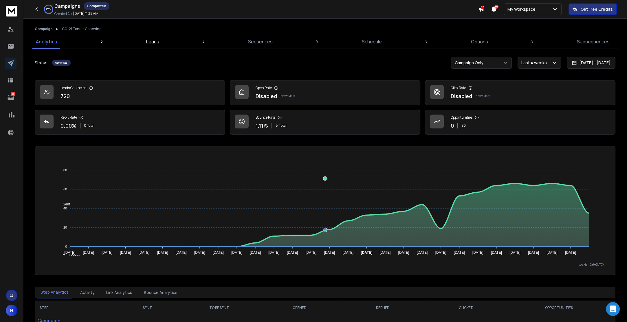
click at [155, 42] on p "Leads" at bounding box center [152, 41] width 13 height 7
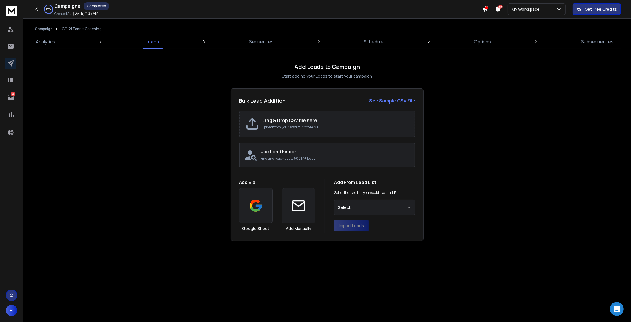
click at [311, 123] on h2 "Drag & Drop CSV file here" at bounding box center [335, 120] width 147 height 7
type input "**********"
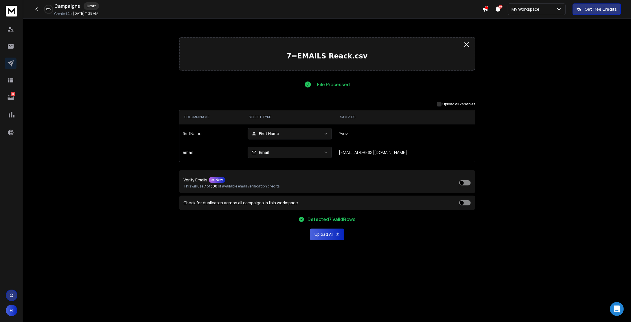
click at [322, 231] on button "Upload All" at bounding box center [327, 235] width 34 height 12
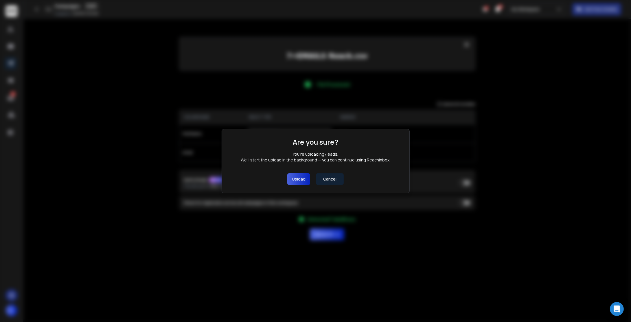
click at [300, 178] on button "Upload" at bounding box center [298, 179] width 23 height 12
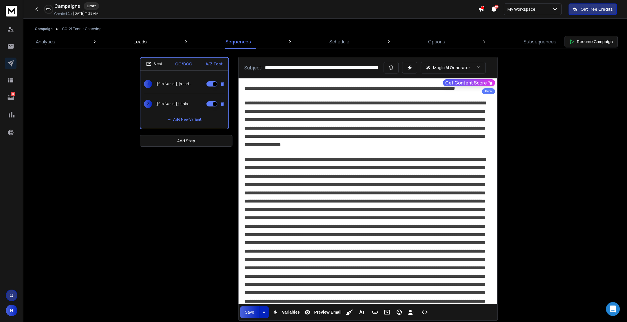
click at [140, 41] on p "Leads" at bounding box center [140, 41] width 13 height 7
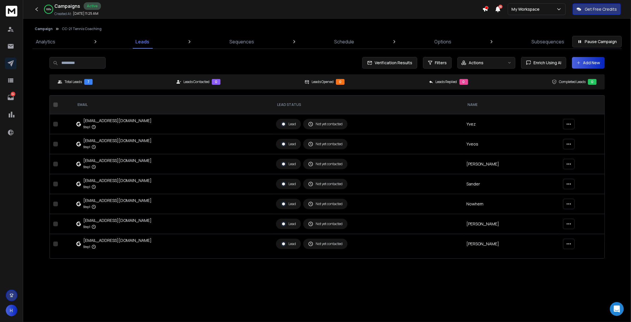
click at [597, 58] on button "Add New" at bounding box center [588, 63] width 33 height 12
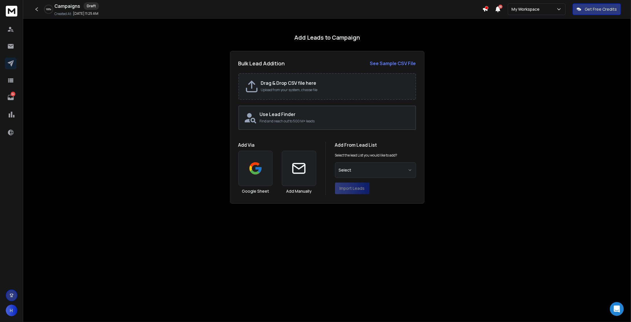
click at [314, 91] on p "Upload from your system, choose file" at bounding box center [335, 90] width 149 height 5
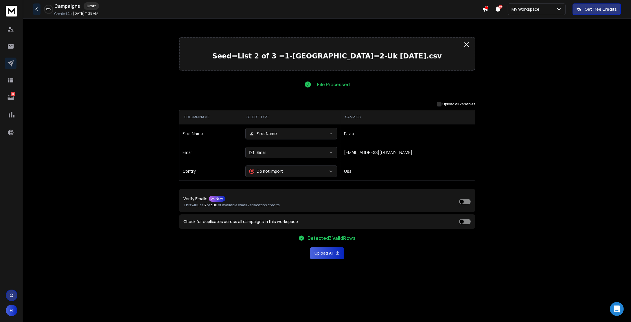
click at [39, 9] on icon at bounding box center [36, 9] width 5 height 5
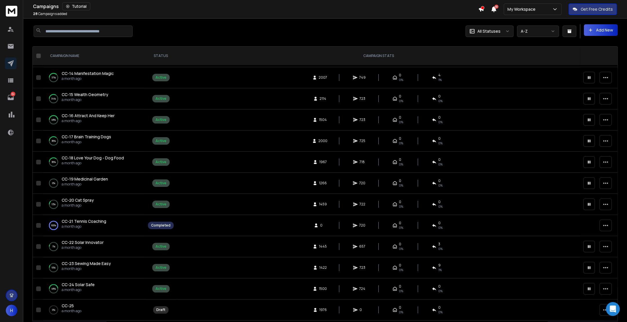
scroll to position [318, 0]
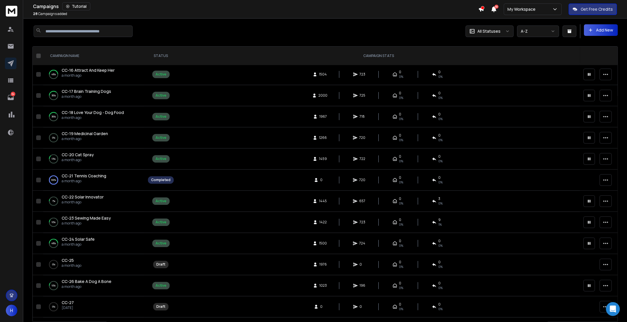
click at [78, 174] on span "CC-21 Tennis Coaching" at bounding box center [84, 175] width 45 height 5
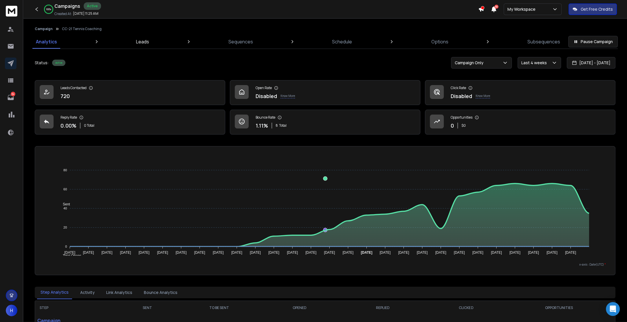
click at [142, 43] on p "Leads" at bounding box center [142, 41] width 13 height 7
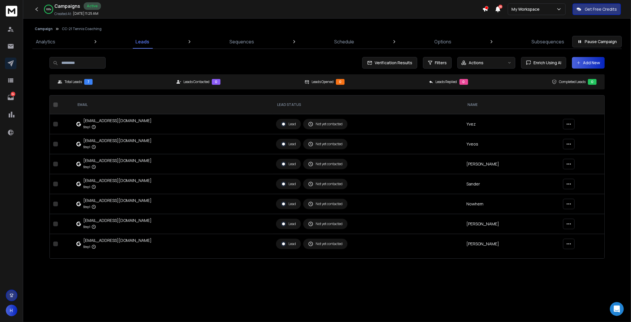
click at [586, 60] on button "Add New" at bounding box center [588, 63] width 33 height 12
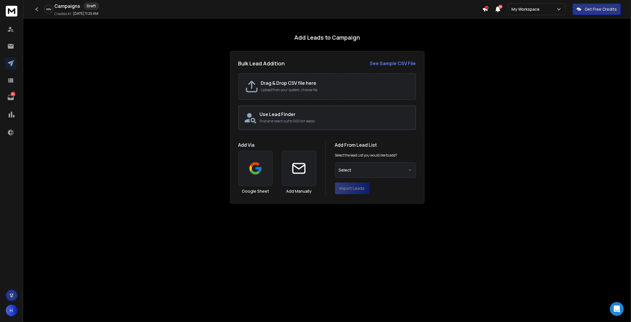
click at [305, 83] on h2 "Drag & Drop CSV file here" at bounding box center [335, 83] width 149 height 7
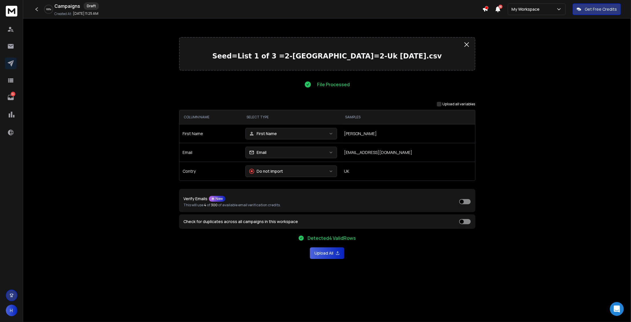
click at [324, 250] on button "Upload All" at bounding box center [327, 253] width 34 height 12
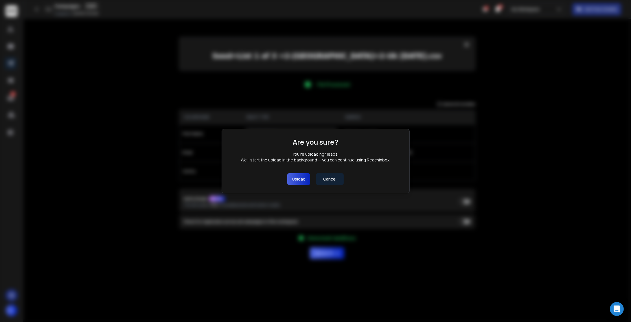
click at [300, 177] on button "Upload" at bounding box center [298, 179] width 23 height 12
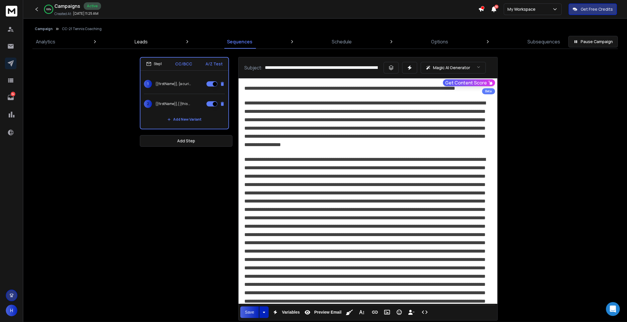
click at [143, 41] on p "Leads" at bounding box center [141, 41] width 13 height 7
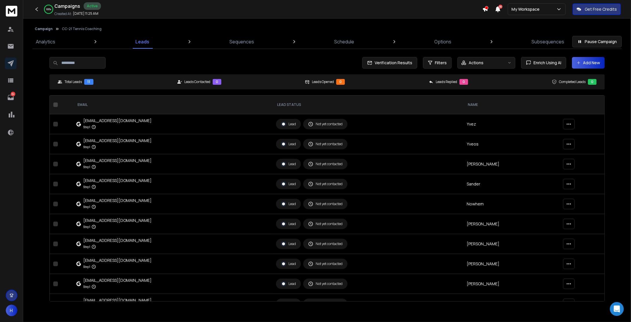
click at [599, 58] on button "Add New" at bounding box center [588, 63] width 33 height 12
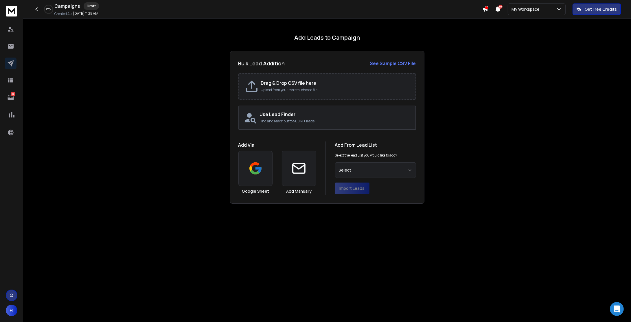
click at [314, 80] on h2 "Drag & Drop CSV file here" at bounding box center [335, 83] width 149 height 7
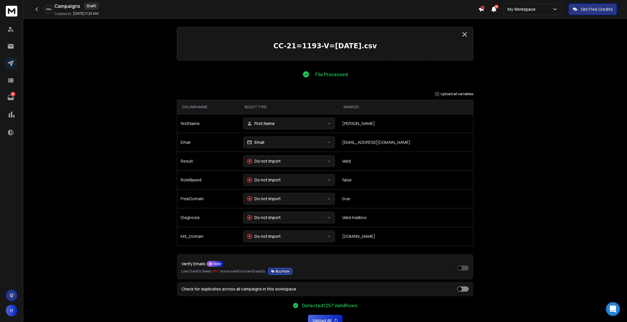
scroll to position [23, 0]
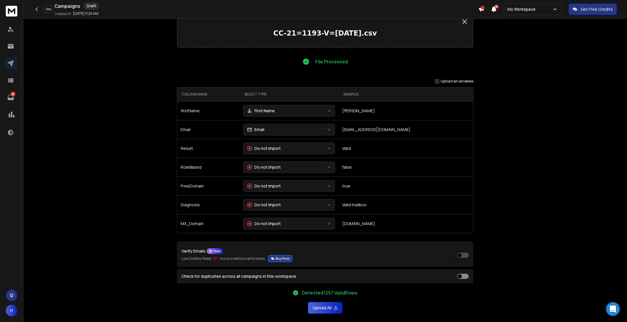
click at [324, 304] on button "Upload All" at bounding box center [325, 308] width 34 height 12
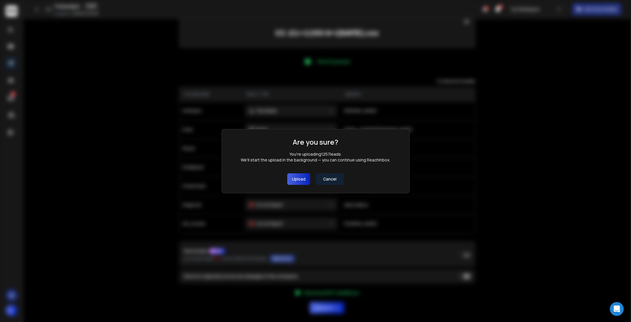
click at [300, 179] on button "Upload" at bounding box center [298, 179] width 23 height 12
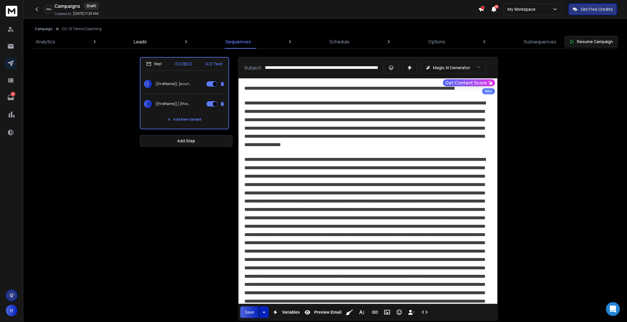
click at [145, 43] on p "Leads" at bounding box center [140, 41] width 13 height 7
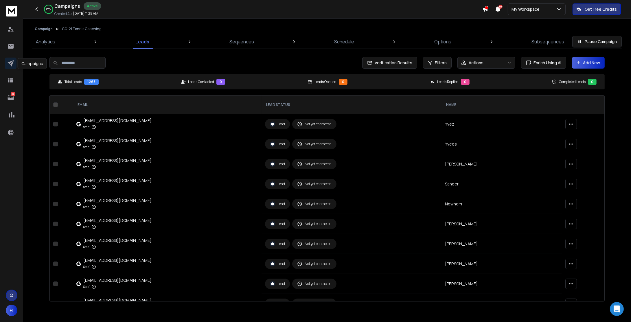
click at [9, 62] on icon at bounding box center [10, 63] width 7 height 7
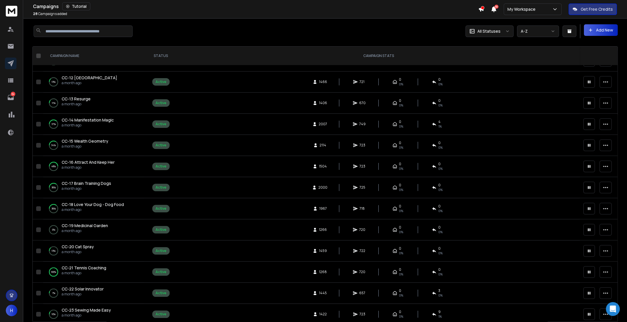
scroll to position [232, 0]
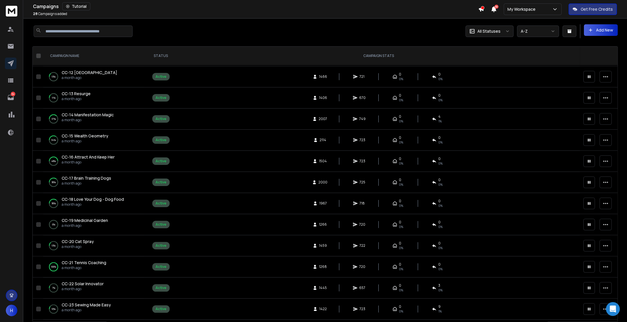
click at [80, 263] on span "CC-21 Tennis Coaching" at bounding box center [84, 262] width 45 height 5
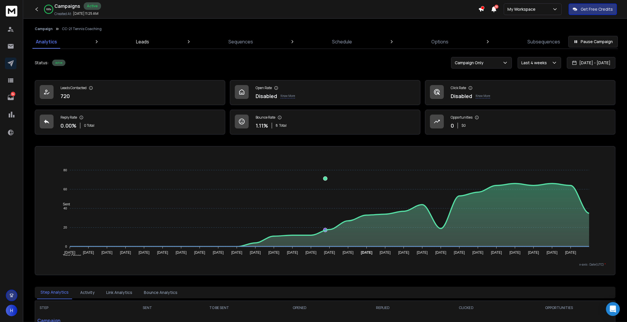
click at [140, 42] on p "Leads" at bounding box center [142, 41] width 13 height 7
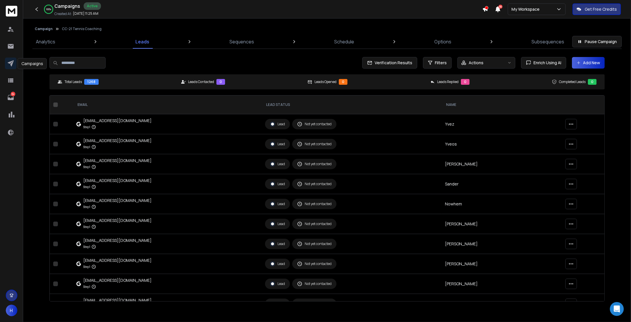
click at [10, 64] on icon at bounding box center [10, 63] width 7 height 7
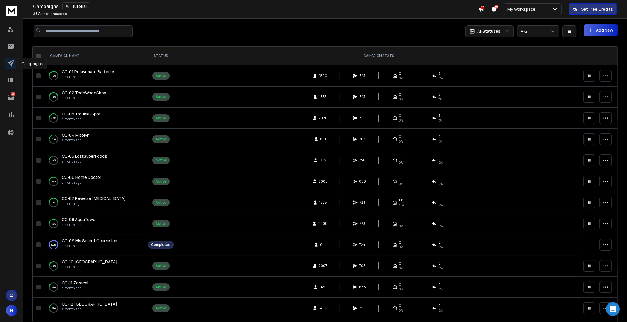
click at [77, 73] on span "CC-01 Rejuvenate Batteries" at bounding box center [89, 71] width 54 height 5
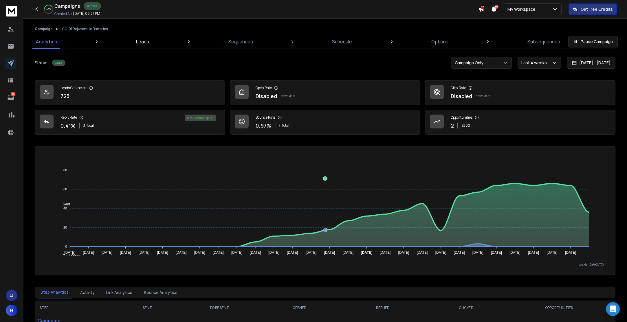
click at [147, 41] on p "Leads" at bounding box center [142, 41] width 13 height 7
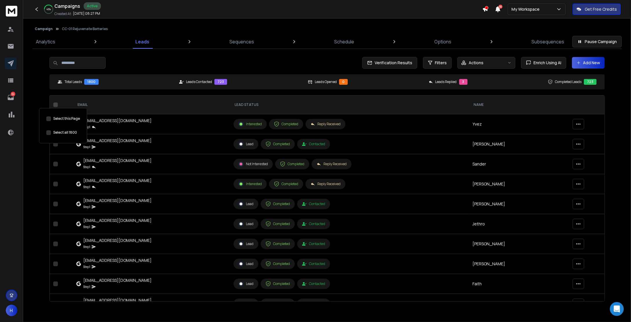
click at [50, 131] on button "Select this Page" at bounding box center [48, 133] width 5 height 5
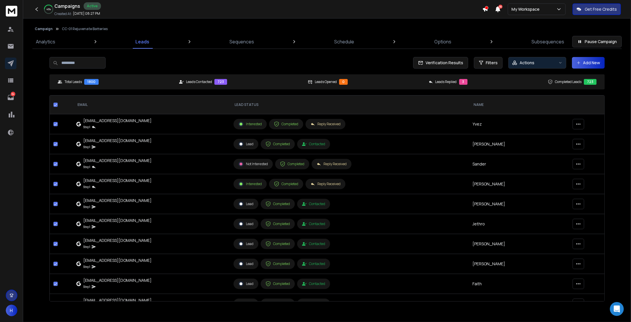
click at [540, 61] on div "Actions" at bounding box center [534, 63] width 44 height 6
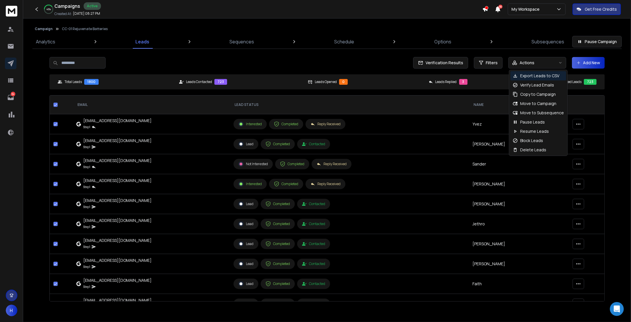
click at [537, 74] on p "Export Leads to CSV" at bounding box center [539, 76] width 39 height 6
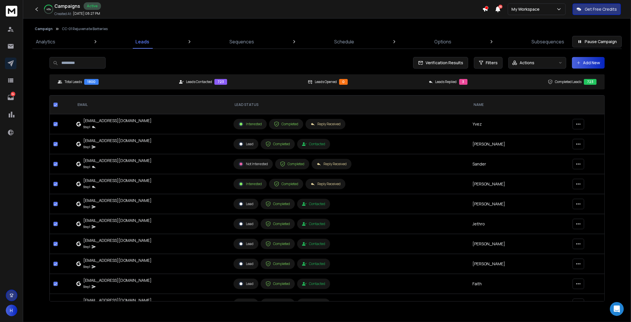
click at [489, 78] on div "Total Leads 1800 Leads Contacted 723 Leads Opened 0 Leads Replied 3 Completed L…" at bounding box center [326, 81] width 555 height 15
click at [552, 63] on div "Actions" at bounding box center [534, 63] width 44 height 6
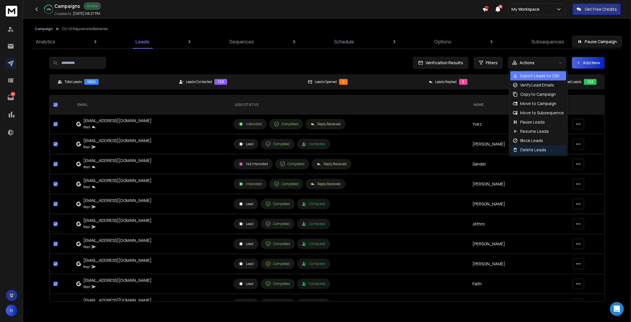
click at [527, 149] on p "Delete Leads" at bounding box center [533, 150] width 26 height 6
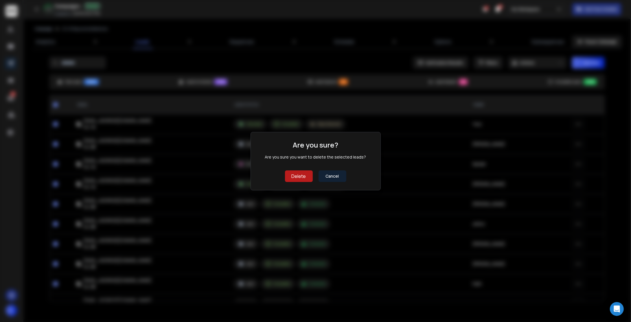
click at [303, 175] on button "Delete" at bounding box center [299, 176] width 28 height 12
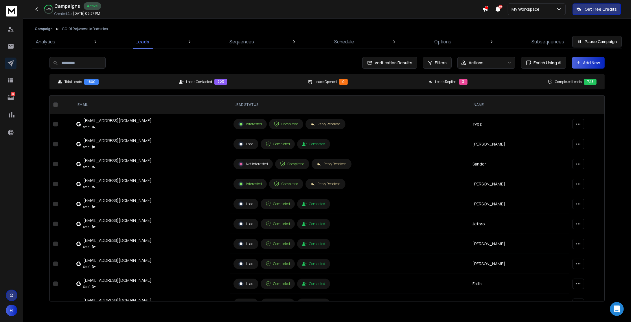
click at [144, 42] on p "Leads" at bounding box center [142, 41] width 14 height 7
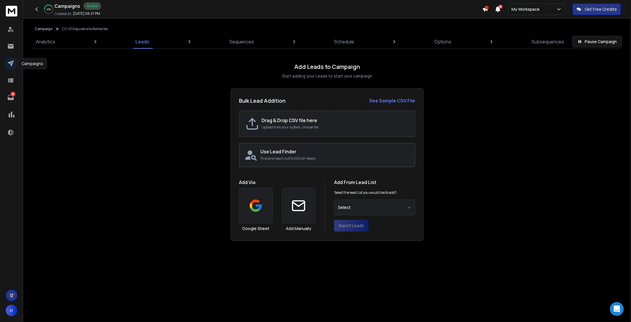
click at [10, 64] on icon at bounding box center [10, 63] width 7 height 7
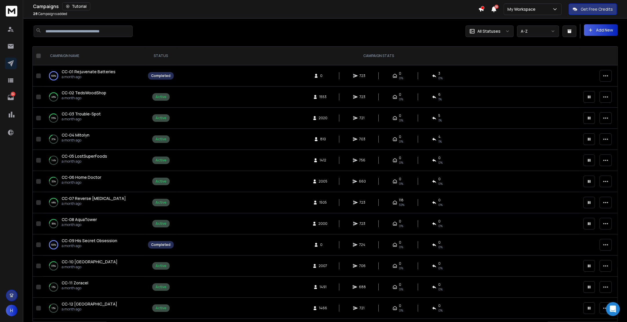
click at [80, 239] on span "CC-09 His Secret Obsession" at bounding box center [90, 240] width 56 height 5
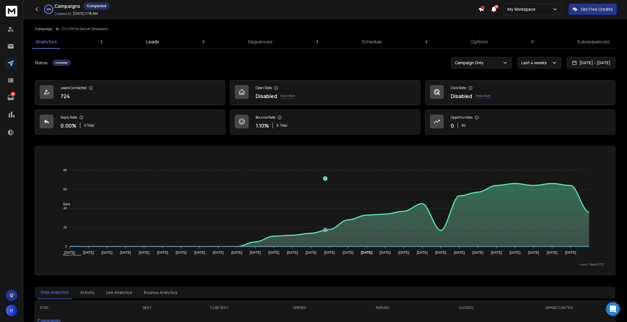
click at [154, 41] on p "Leads" at bounding box center [152, 41] width 13 height 7
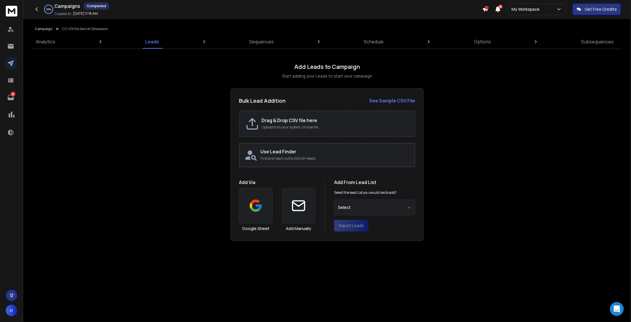
click at [319, 122] on h2 "Drag & Drop CSV file here" at bounding box center [335, 120] width 147 height 7
type input "**********"
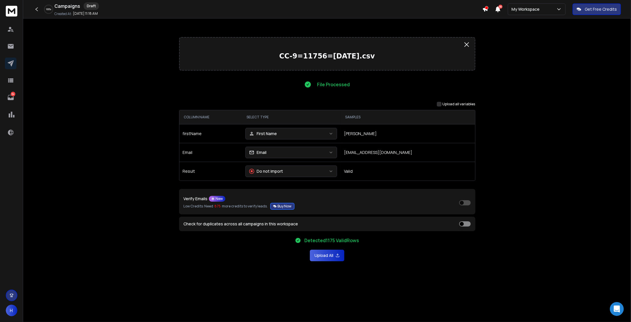
click at [329, 253] on button "Upload All" at bounding box center [327, 256] width 34 height 12
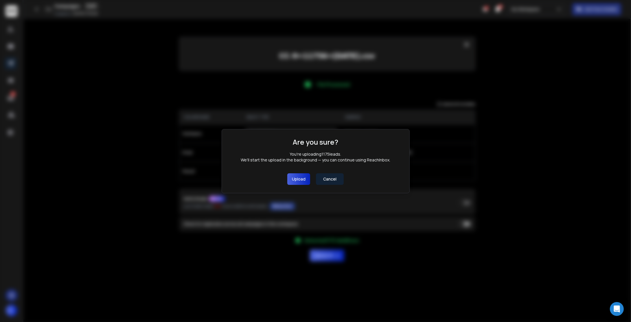
click at [302, 175] on button "Upload" at bounding box center [298, 179] width 23 height 12
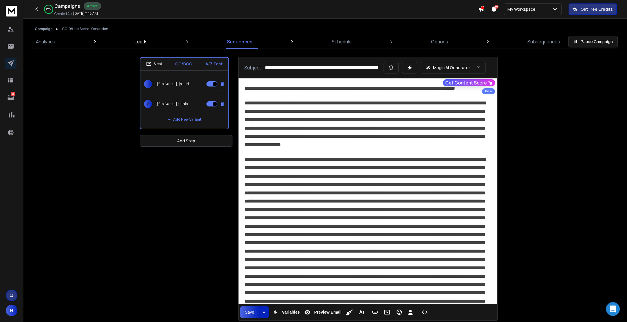
click at [142, 41] on p "Leads" at bounding box center [141, 41] width 13 height 7
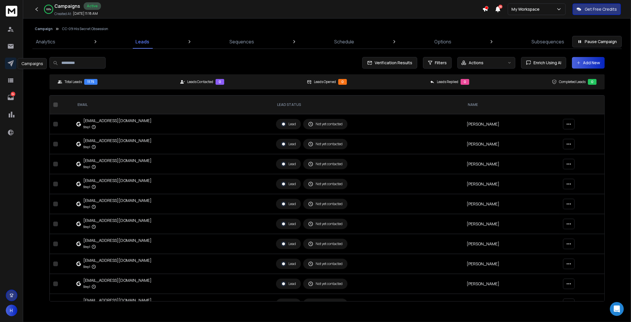
click at [13, 63] on icon at bounding box center [10, 63] width 7 height 7
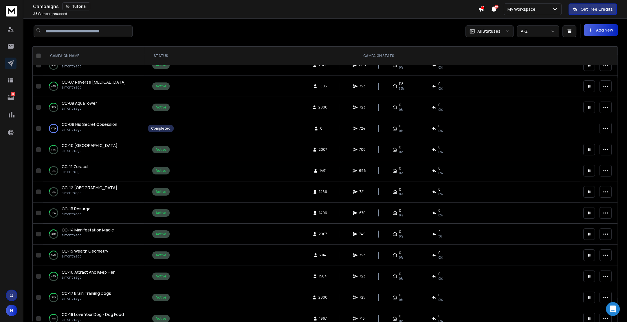
scroll to position [116, 0]
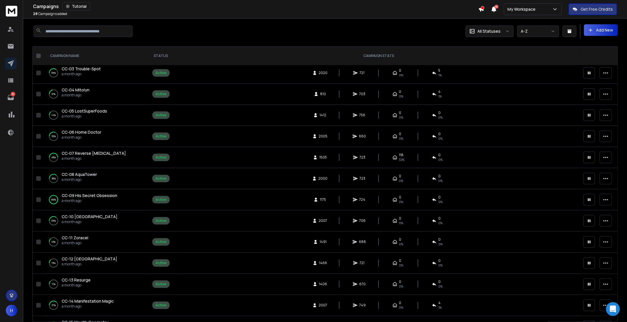
scroll to position [58, 0]
